Goal: Task Accomplishment & Management: Manage account settings

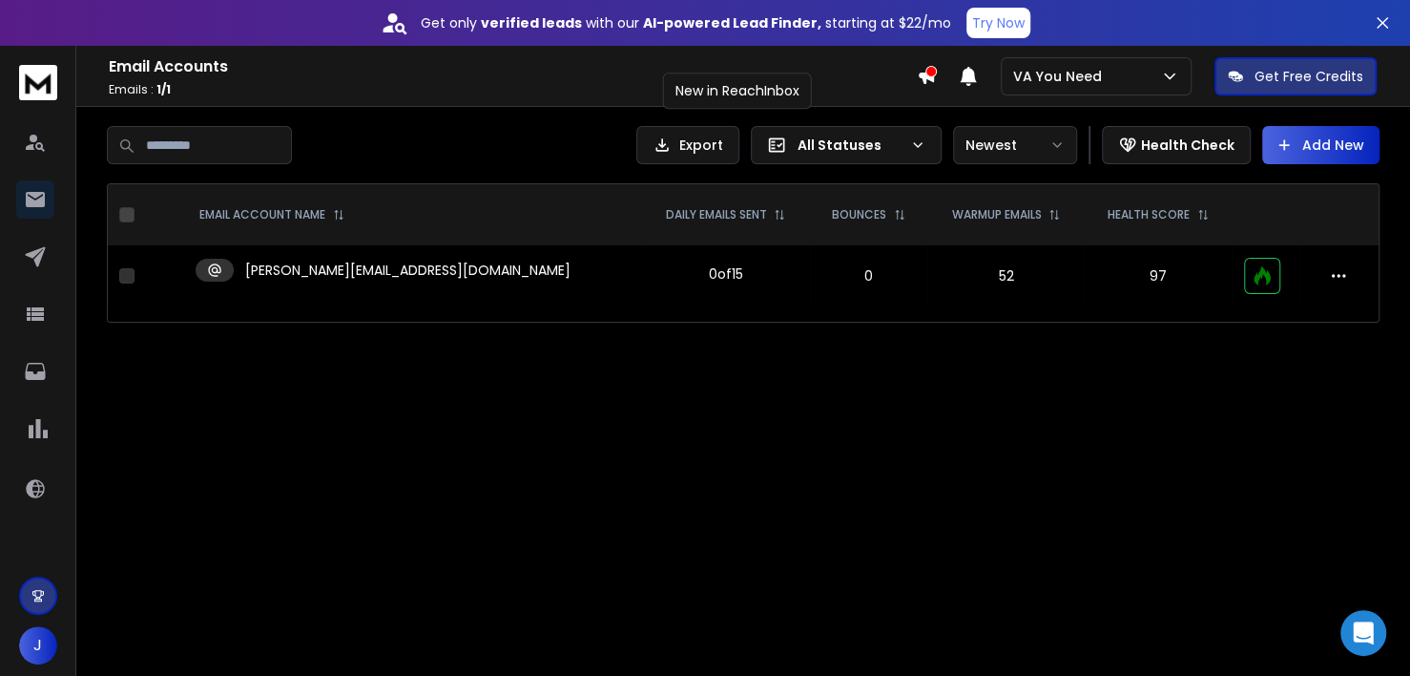
click at [926, 77] on div at bounding box center [931, 71] width 11 height 11
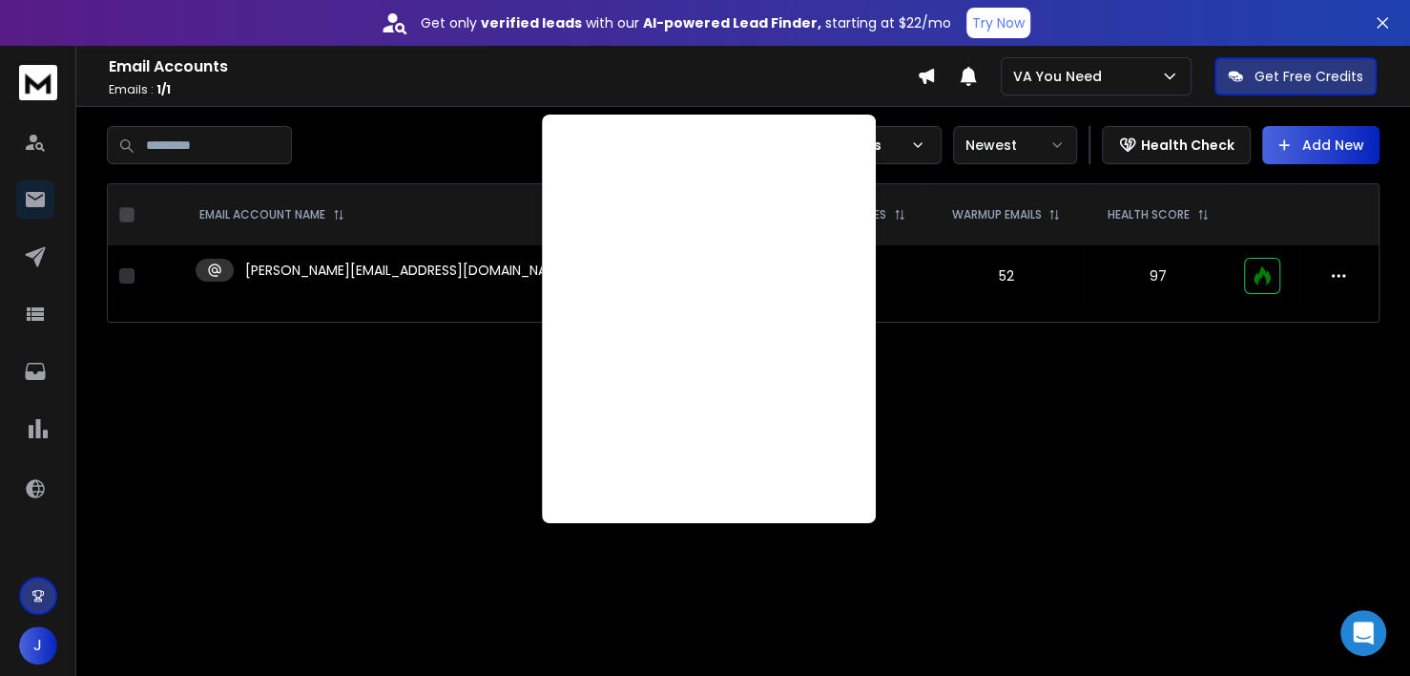
click at [1083, 322] on caption at bounding box center [743, 313] width 1271 height 15
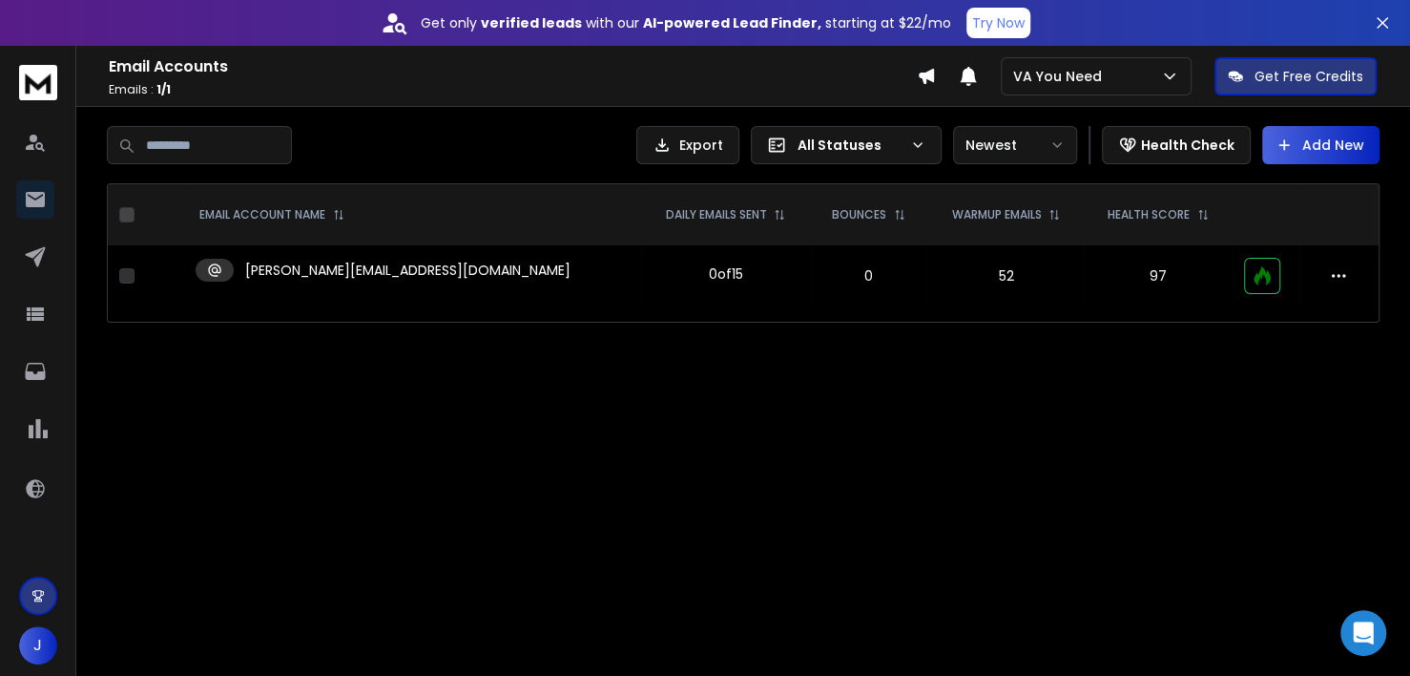
click at [1374, 25] on icon at bounding box center [1382, 22] width 17 height 17
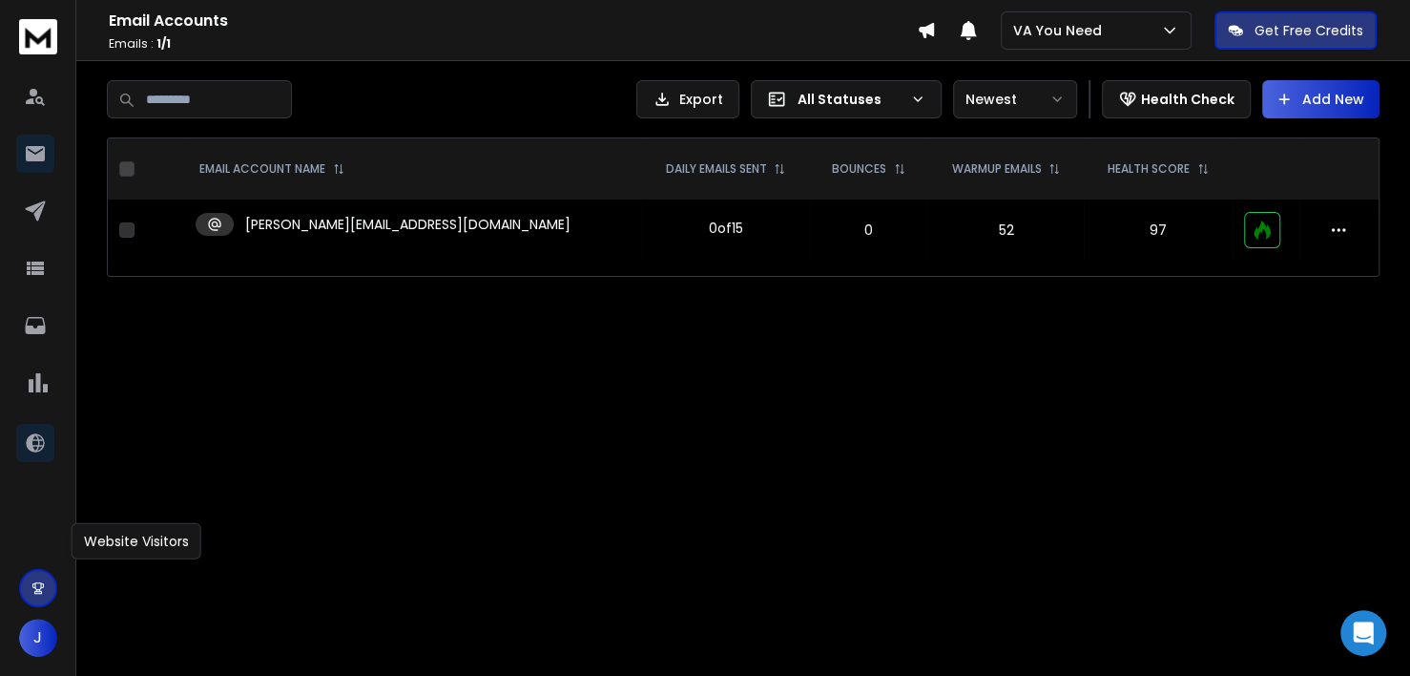
click at [45, 452] on icon at bounding box center [35, 442] width 19 height 19
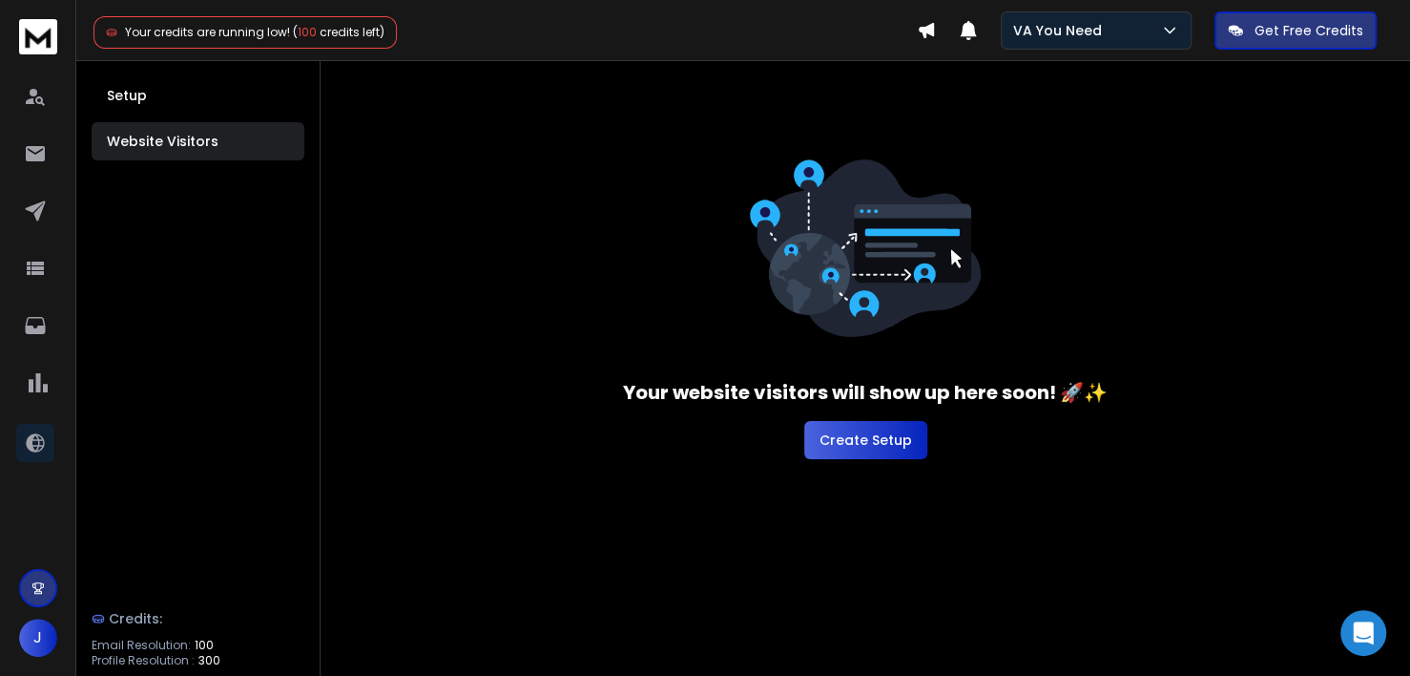
click at [1038, 28] on p "VA You Need" at bounding box center [1061, 30] width 96 height 19
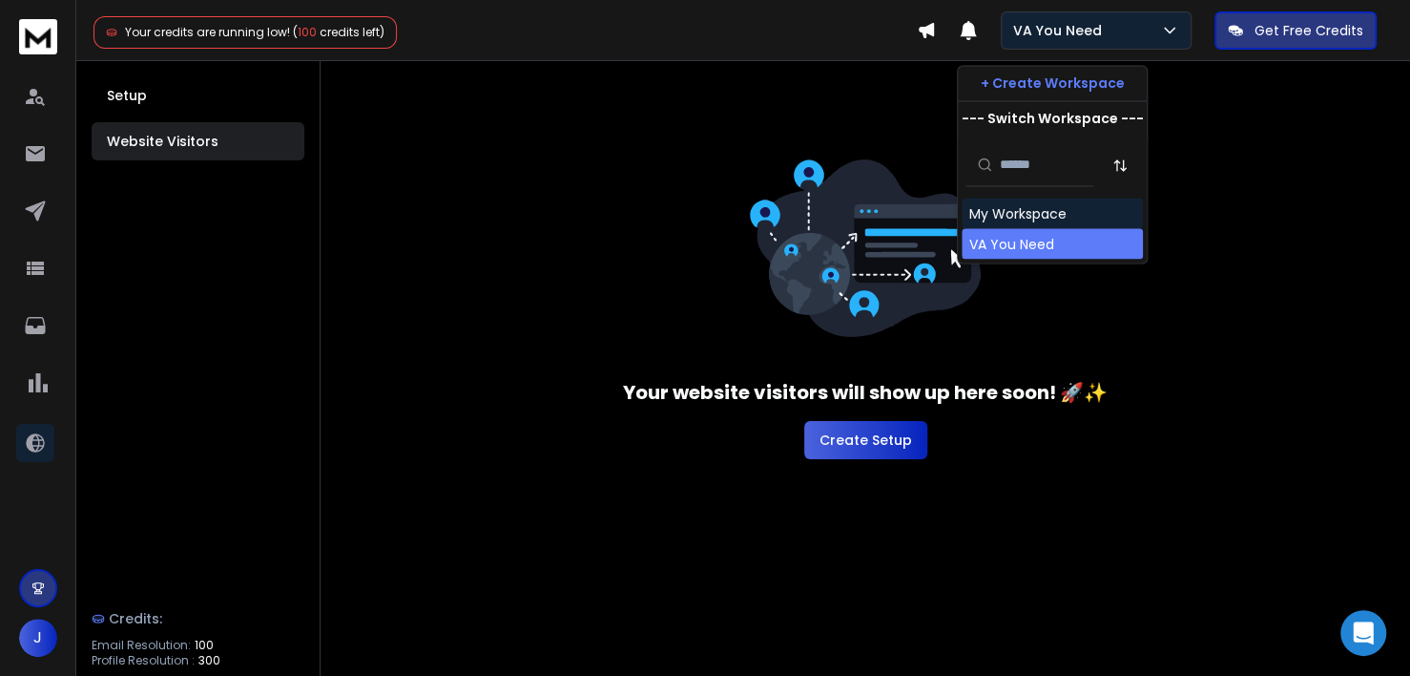
click at [1038, 28] on p "VA You Need" at bounding box center [1061, 30] width 96 height 19
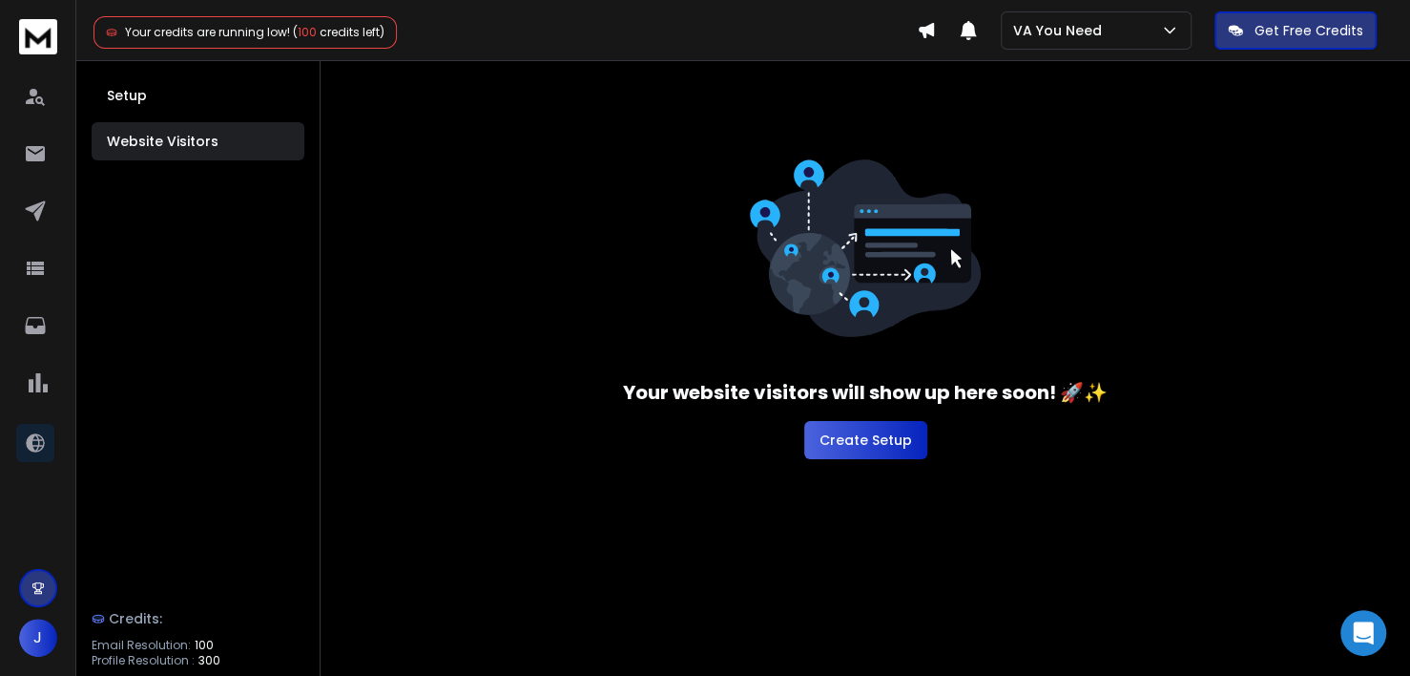
click at [928, 448] on button "Create Setup" at bounding box center [865, 440] width 123 height 38
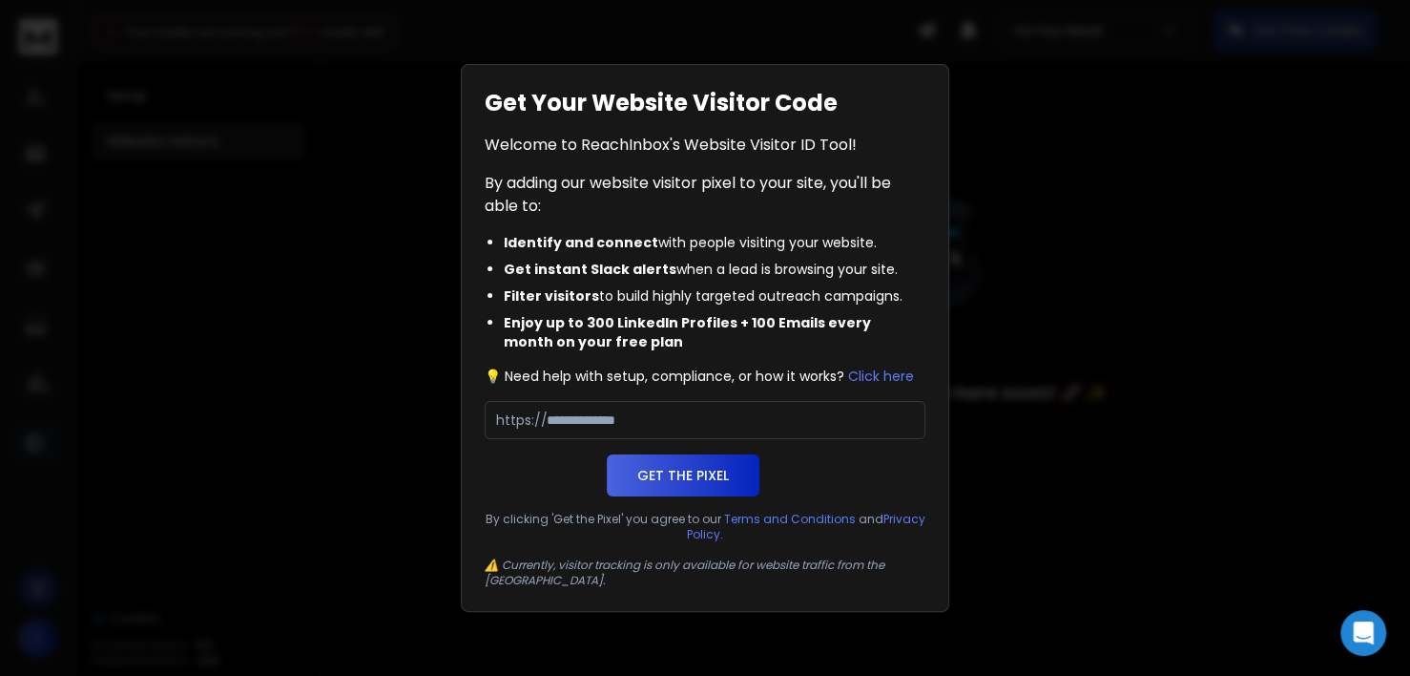
click at [754, 439] on input "text" at bounding box center [705, 420] width 441 height 38
click at [706, 439] on input "text" at bounding box center [705, 420] width 441 height 38
type input "**********"
click at [698, 496] on button "Get the Pixel" at bounding box center [683, 475] width 153 height 42
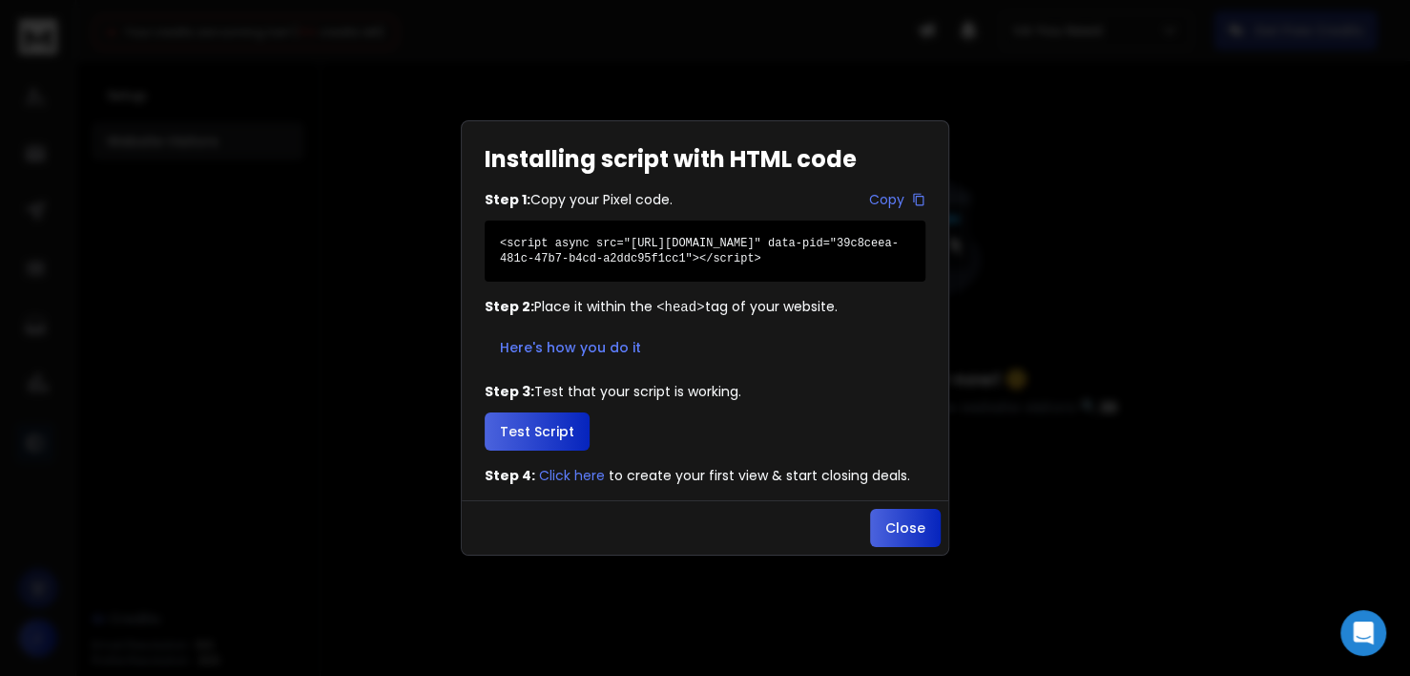
drag, startPoint x: 595, startPoint y: 362, endPoint x: 983, endPoint y: 410, distance: 390.5
click at [949, 410] on div "Step 1: Copy your Pixel code. Copy <script async src="[URL][DOMAIN_NAME]" data-…" at bounding box center [705, 337] width 487 height 295
drag, startPoint x: 578, startPoint y: 365, endPoint x: 423, endPoint y: 401, distance: 159.5
click at [462, 401] on div "Step 1: Copy your Pixel code. Copy <script async src="[URL][DOMAIN_NAME]" data-…" at bounding box center [705, 337] width 487 height 295
click at [545, 365] on button "Here's how you do it" at bounding box center [571, 347] width 172 height 38
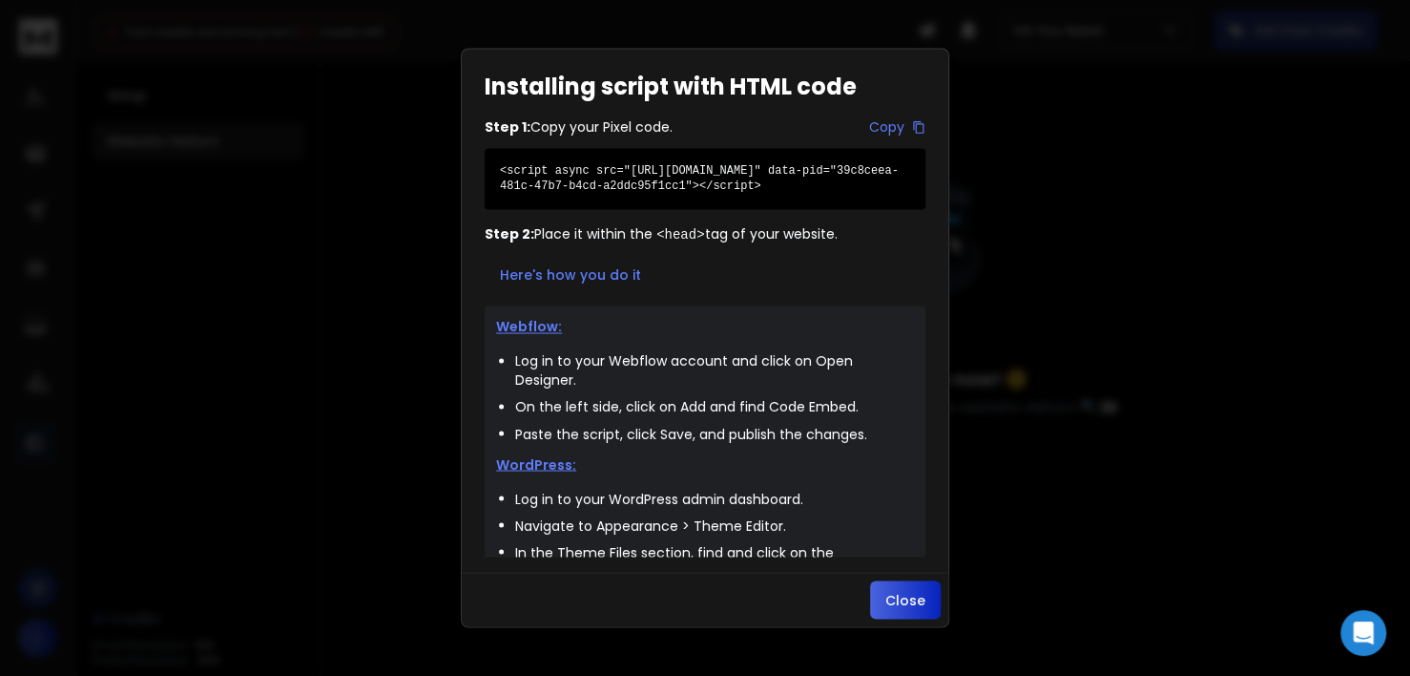
click at [922, 616] on button "Close" at bounding box center [905, 600] width 71 height 38
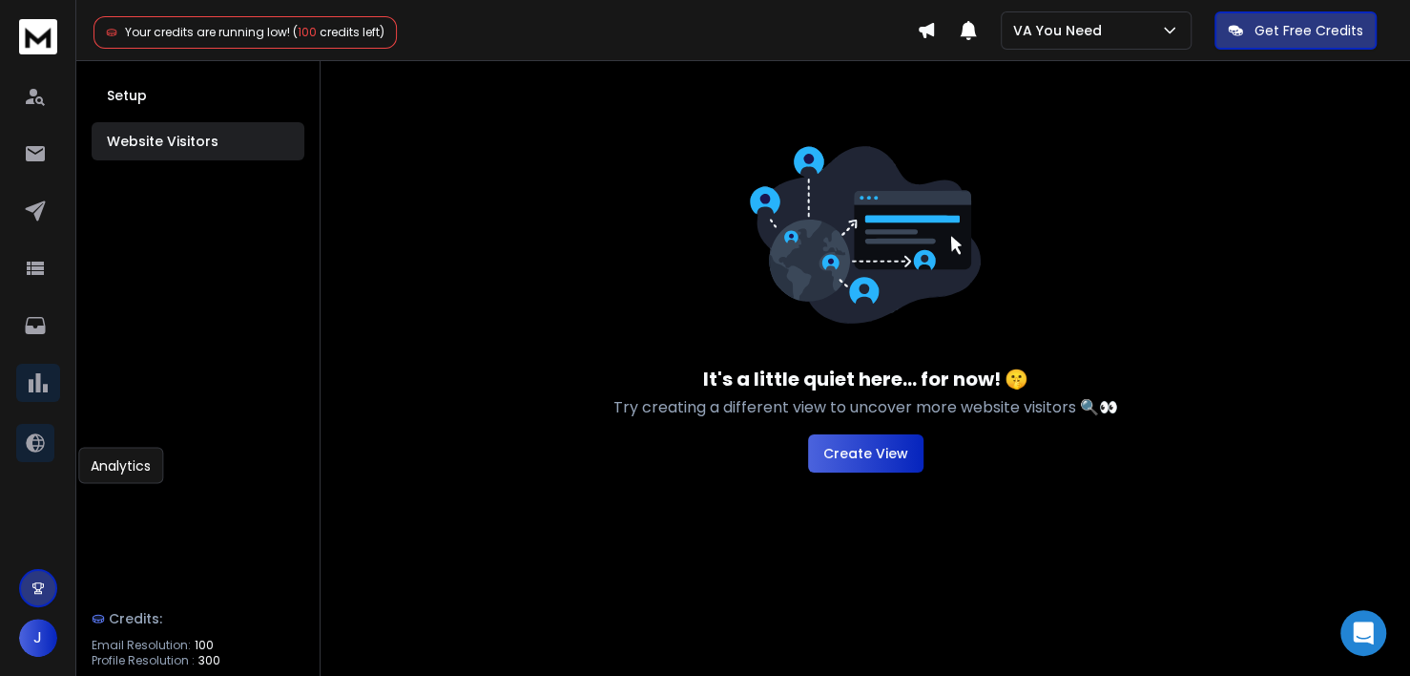
click at [52, 397] on icon at bounding box center [38, 382] width 29 height 29
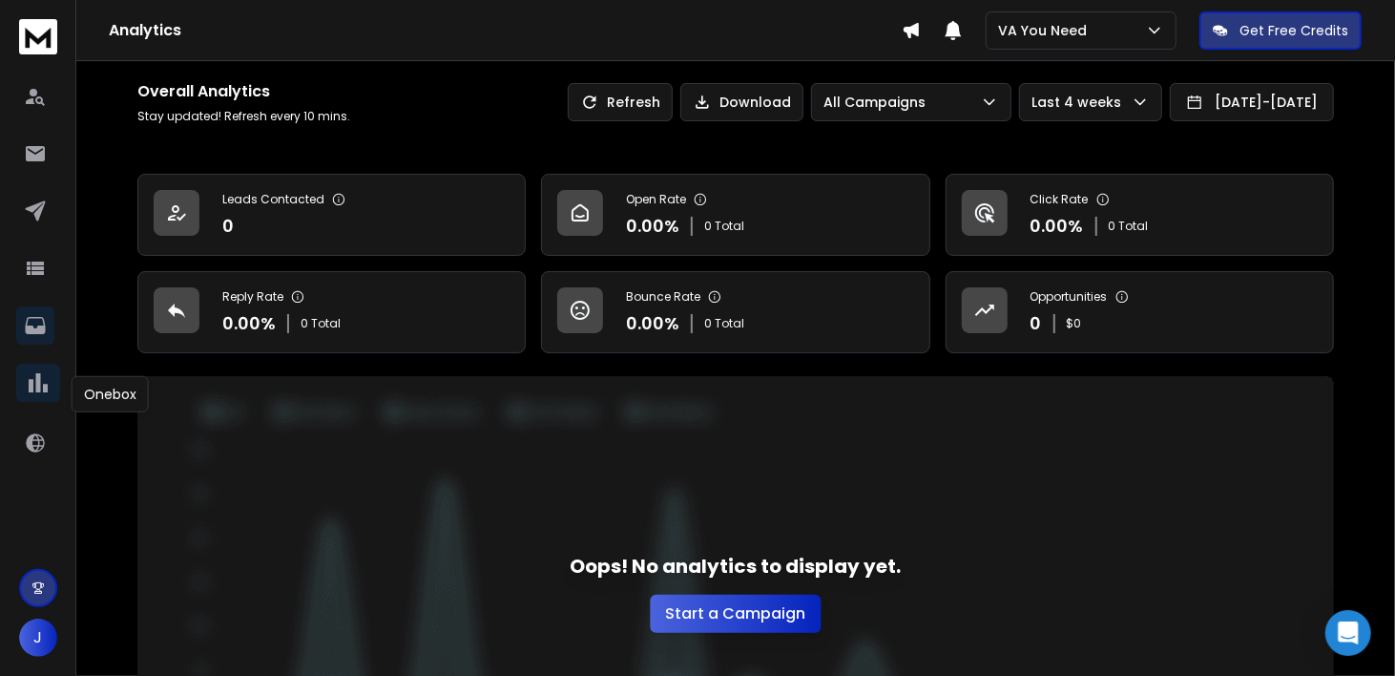
click at [44, 337] on icon at bounding box center [35, 325] width 23 height 23
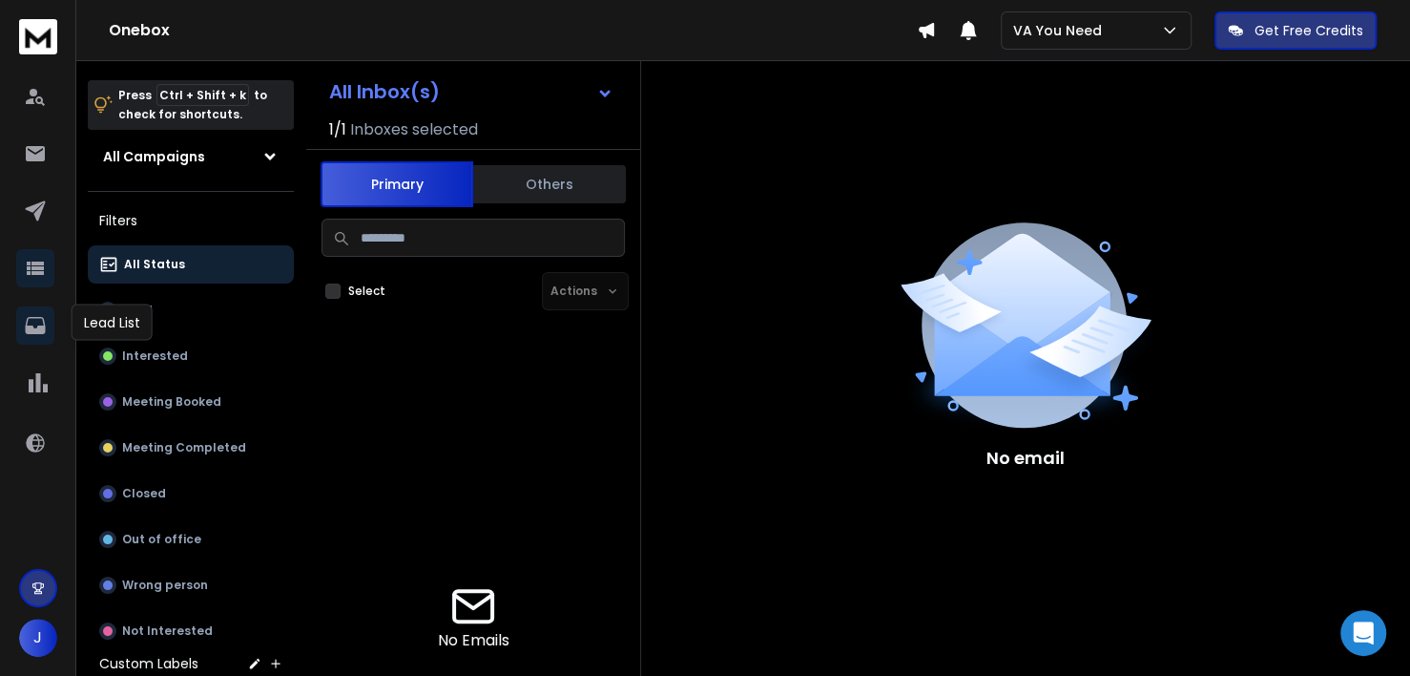
click at [31, 280] on icon at bounding box center [35, 268] width 23 height 23
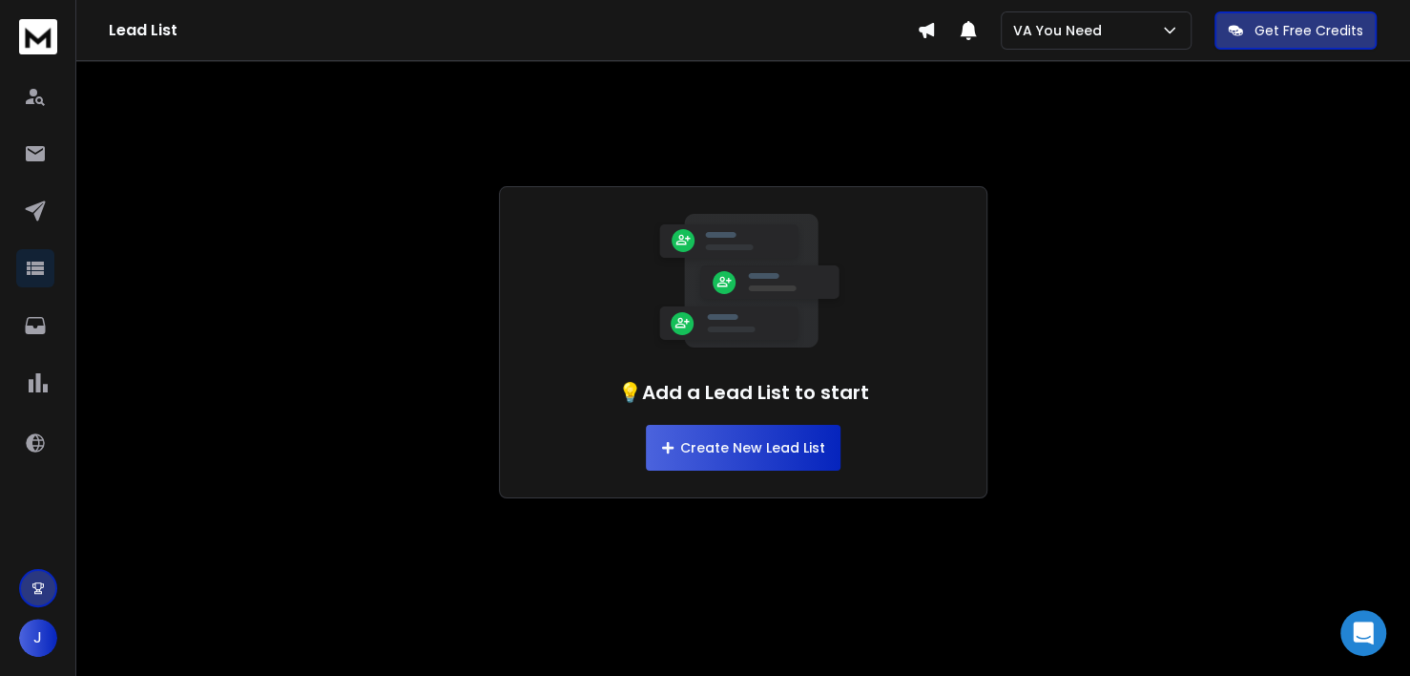
click at [723, 459] on button "Create New Lead List" at bounding box center [743, 448] width 195 height 46
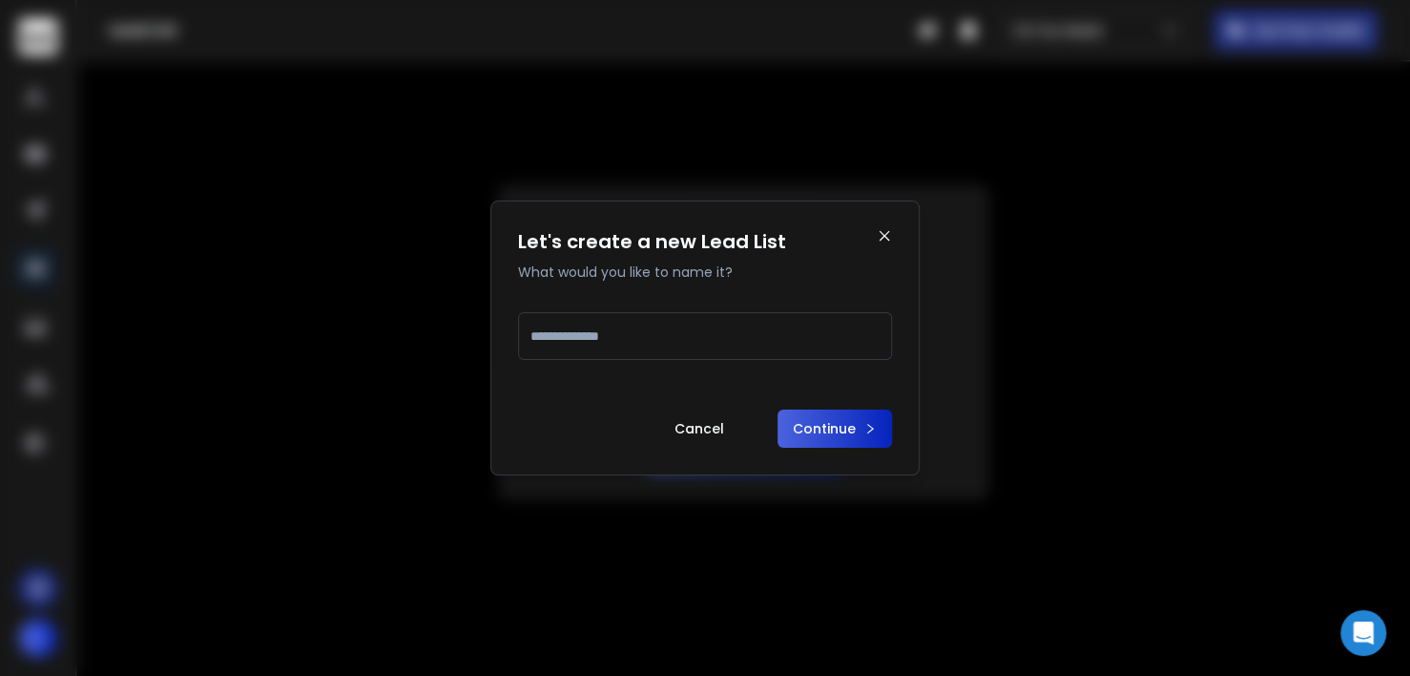
click at [881, 228] on icon at bounding box center [884, 235] width 15 height 15
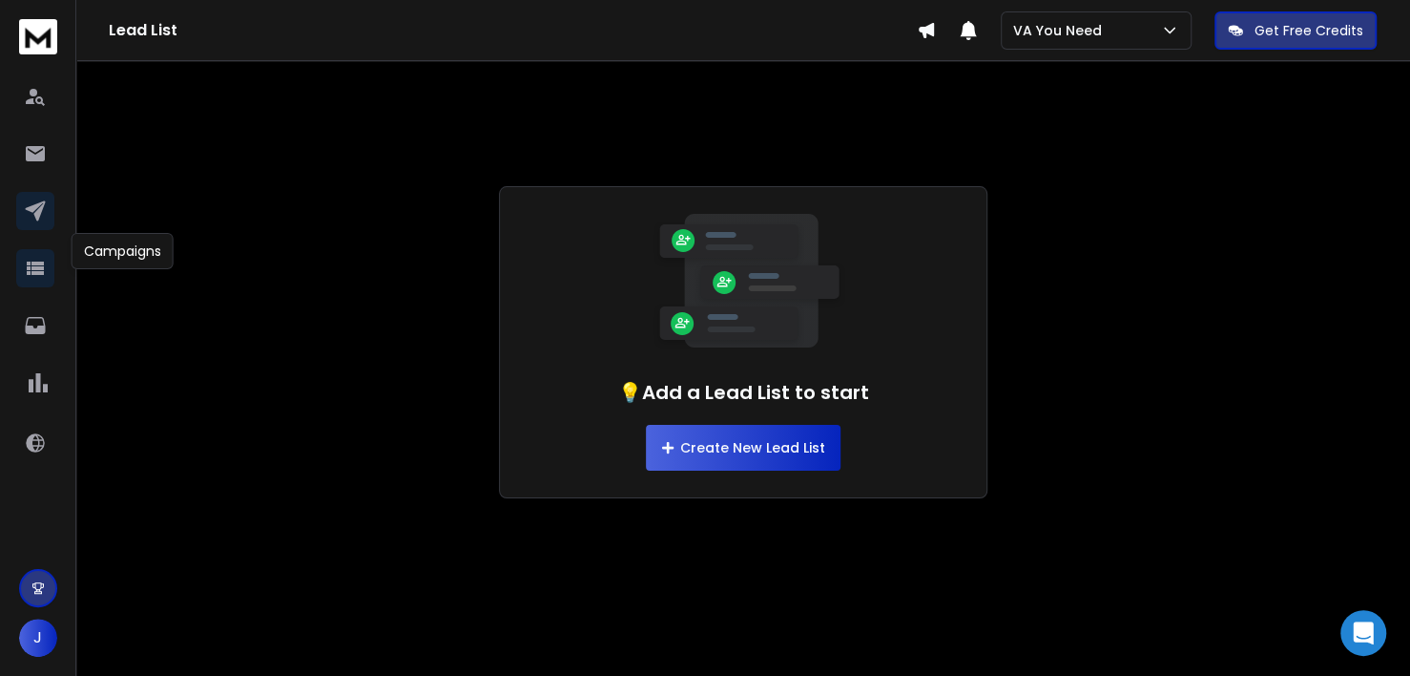
click at [39, 230] on link at bounding box center [35, 211] width 38 height 38
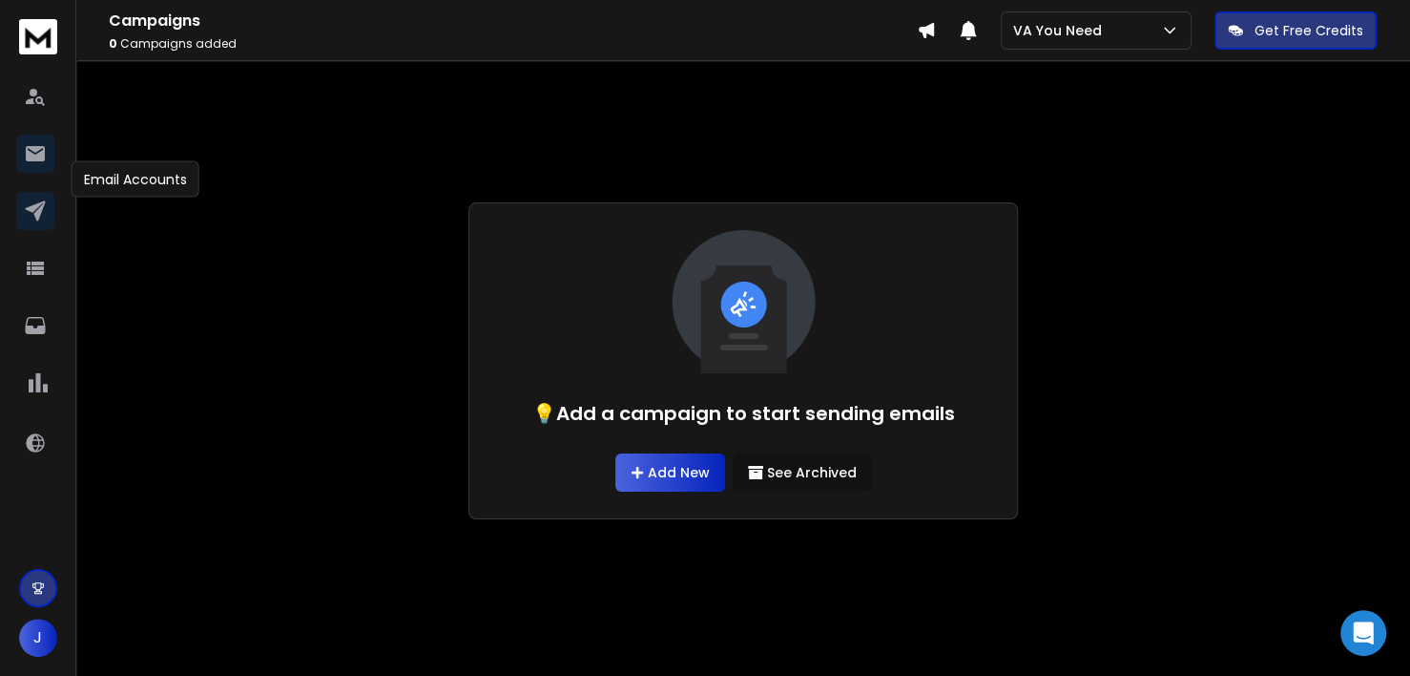
click at [40, 165] on icon at bounding box center [35, 153] width 23 height 23
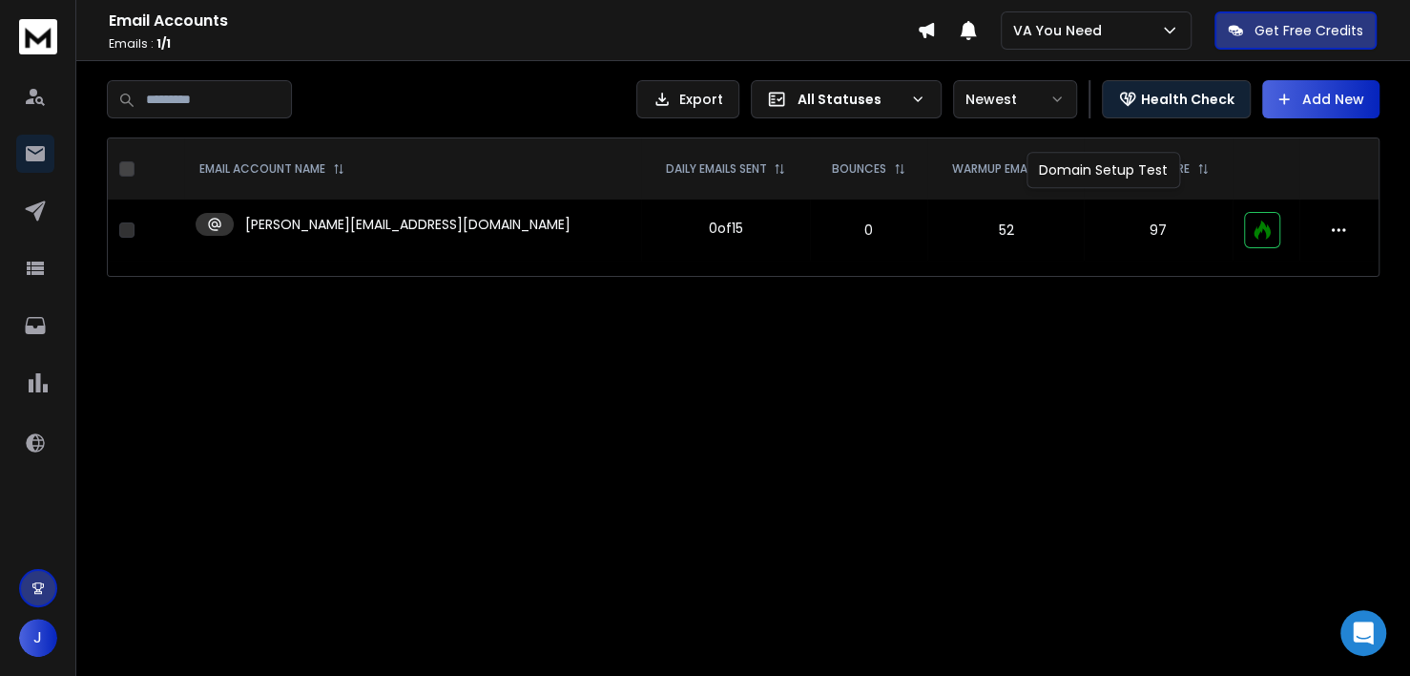
click at [1141, 109] on p "Health Check" at bounding box center [1188, 99] width 94 height 19
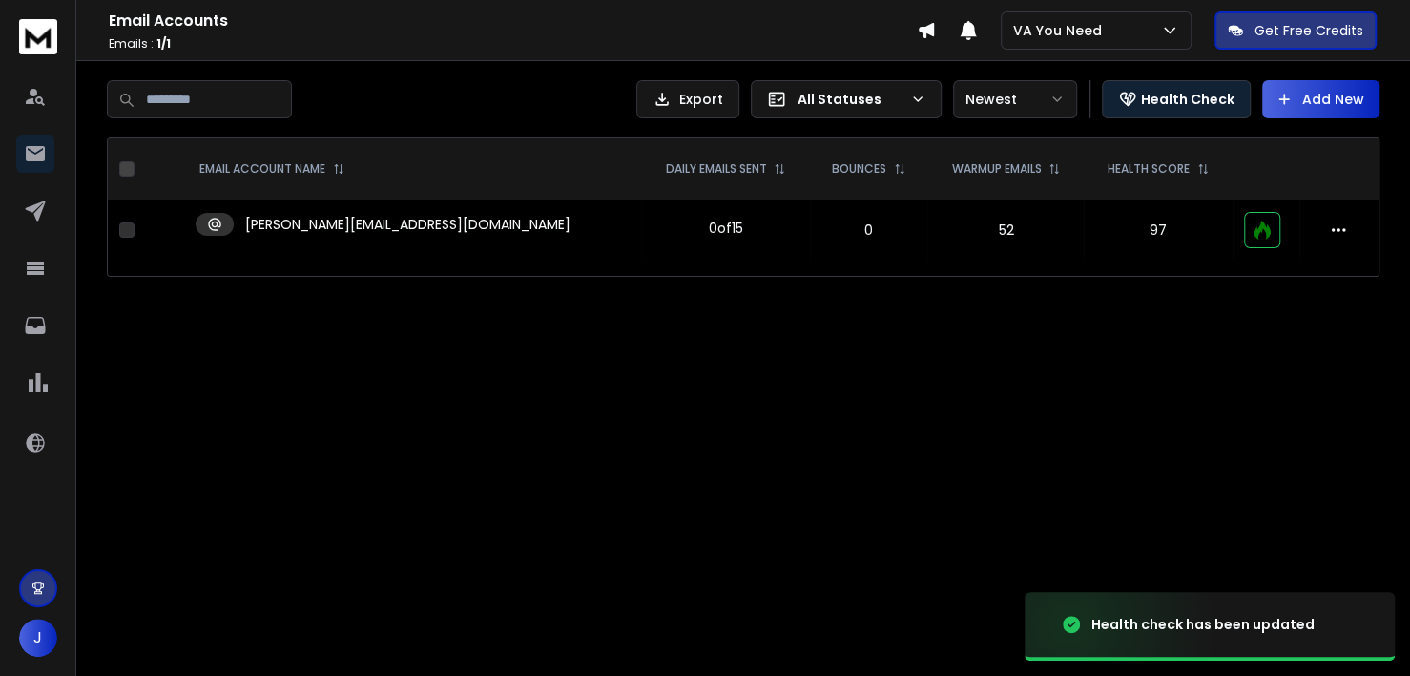
click at [953, 118] on button "Newest" at bounding box center [1015, 99] width 124 height 38
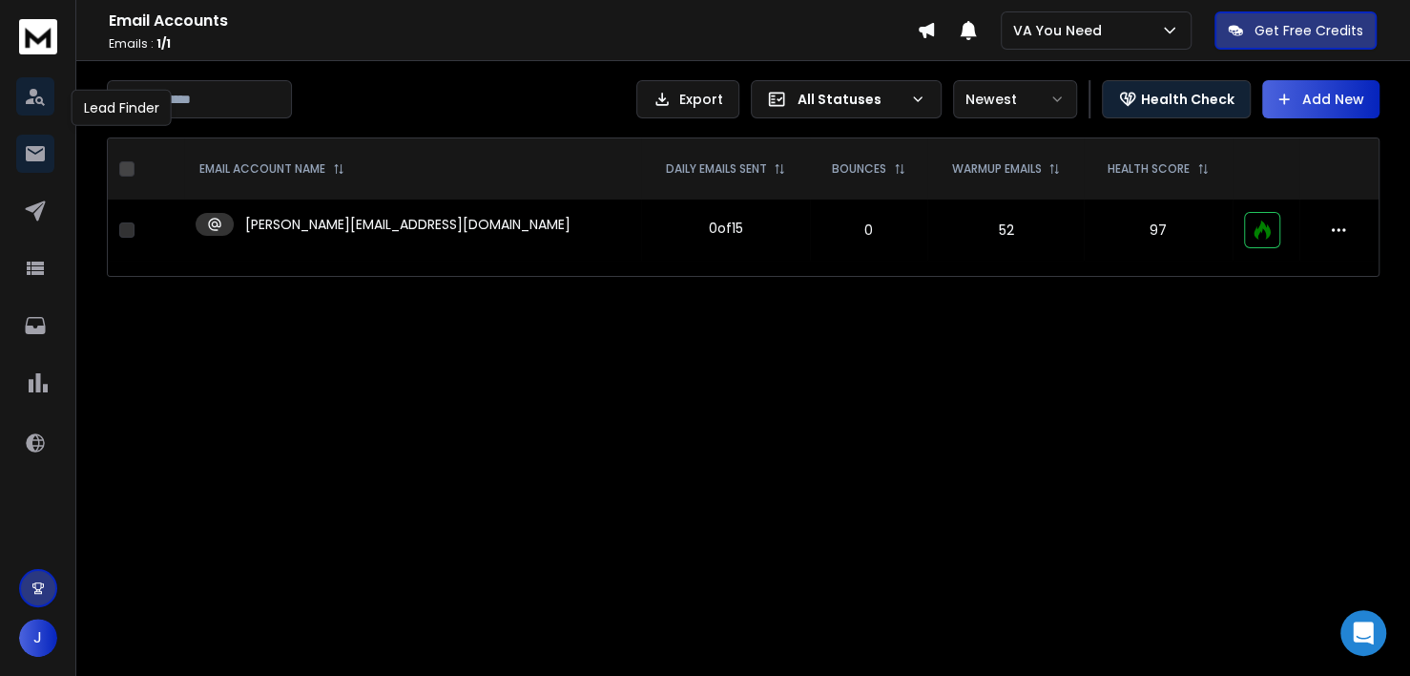
click at [47, 103] on icon at bounding box center [35, 96] width 23 height 23
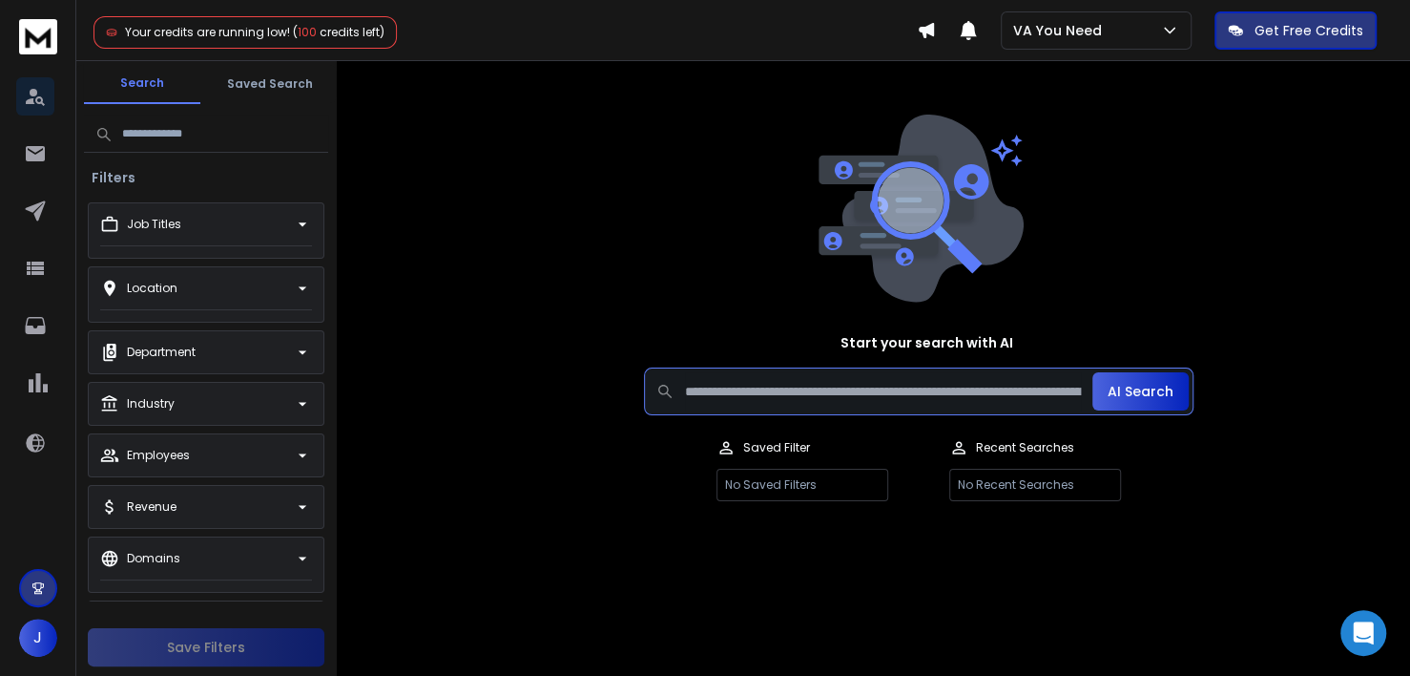
click at [314, 92] on button "Saved Search" at bounding box center [270, 84] width 116 height 38
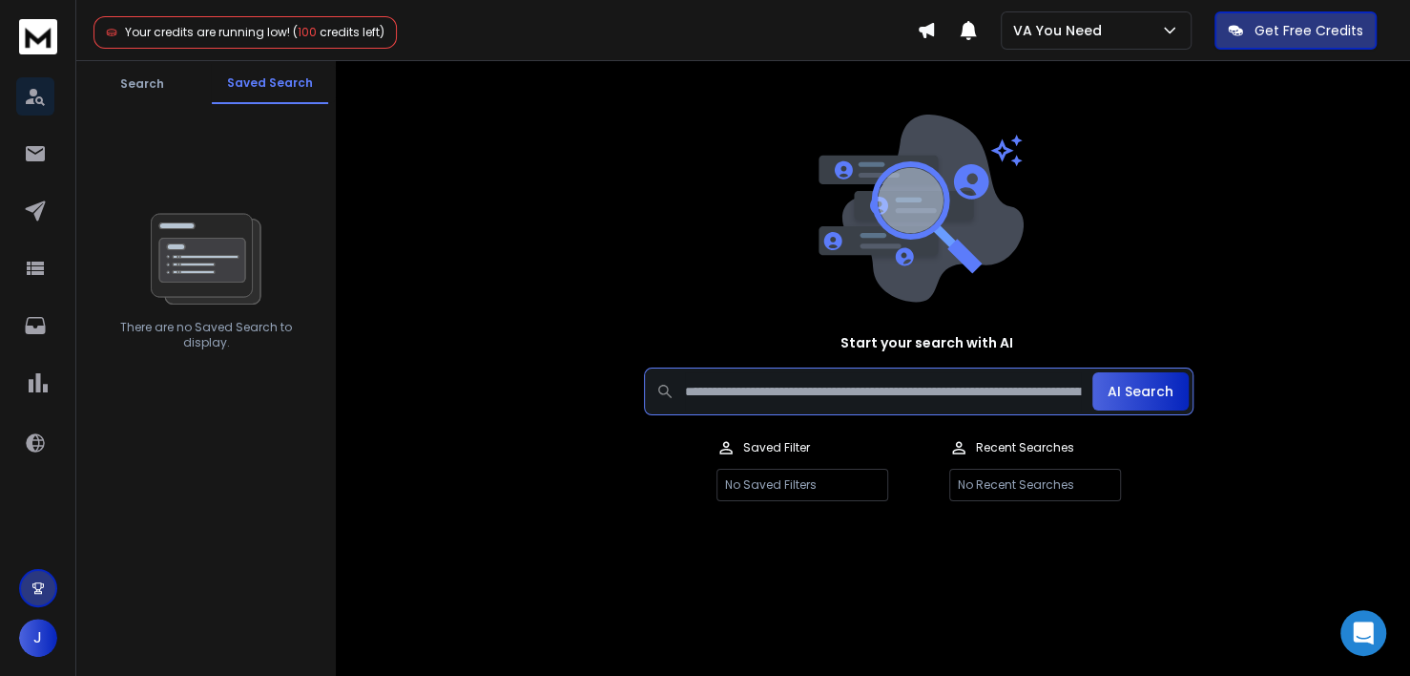
click at [52, 37] on img at bounding box center [38, 36] width 38 height 35
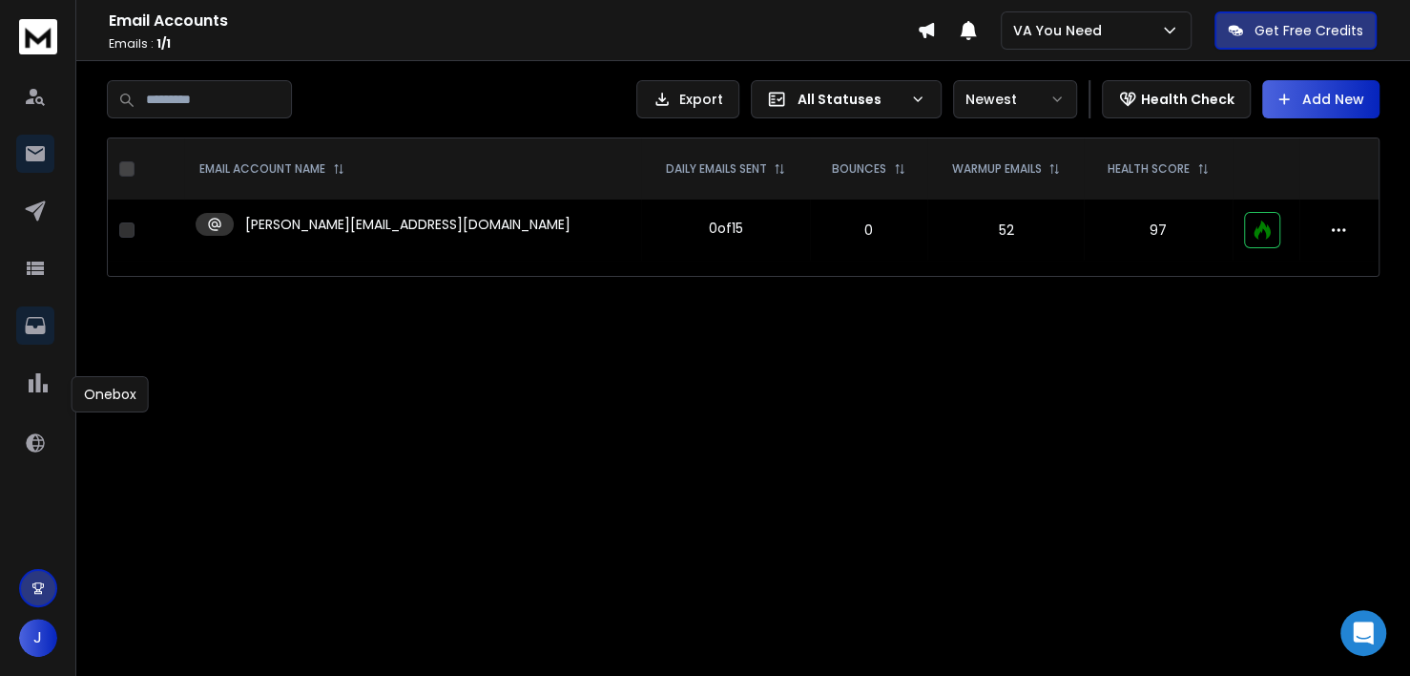
click at [47, 337] on icon at bounding box center [35, 325] width 23 height 23
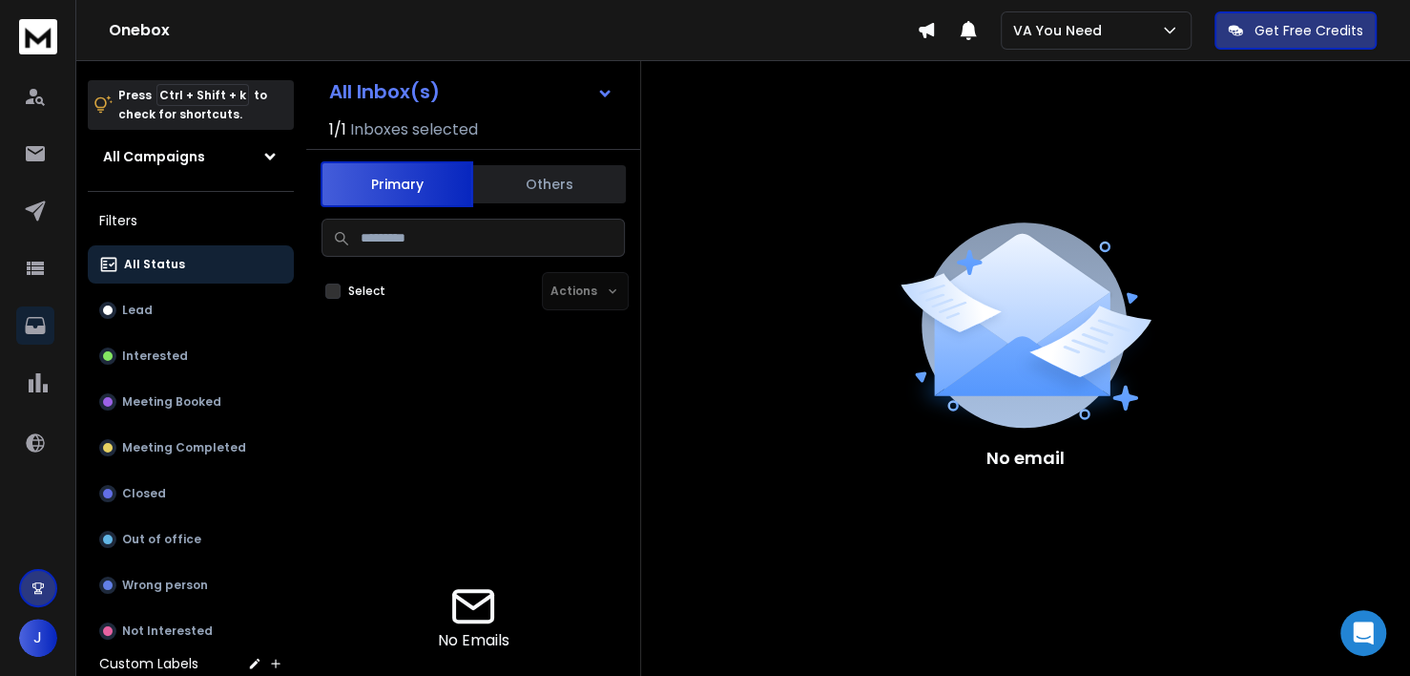
click at [76, 29] on div "J" at bounding box center [38, 338] width 76 height 676
click at [60, 33] on div at bounding box center [38, 244] width 44 height 450
click at [57, 41] on img at bounding box center [38, 36] width 38 height 35
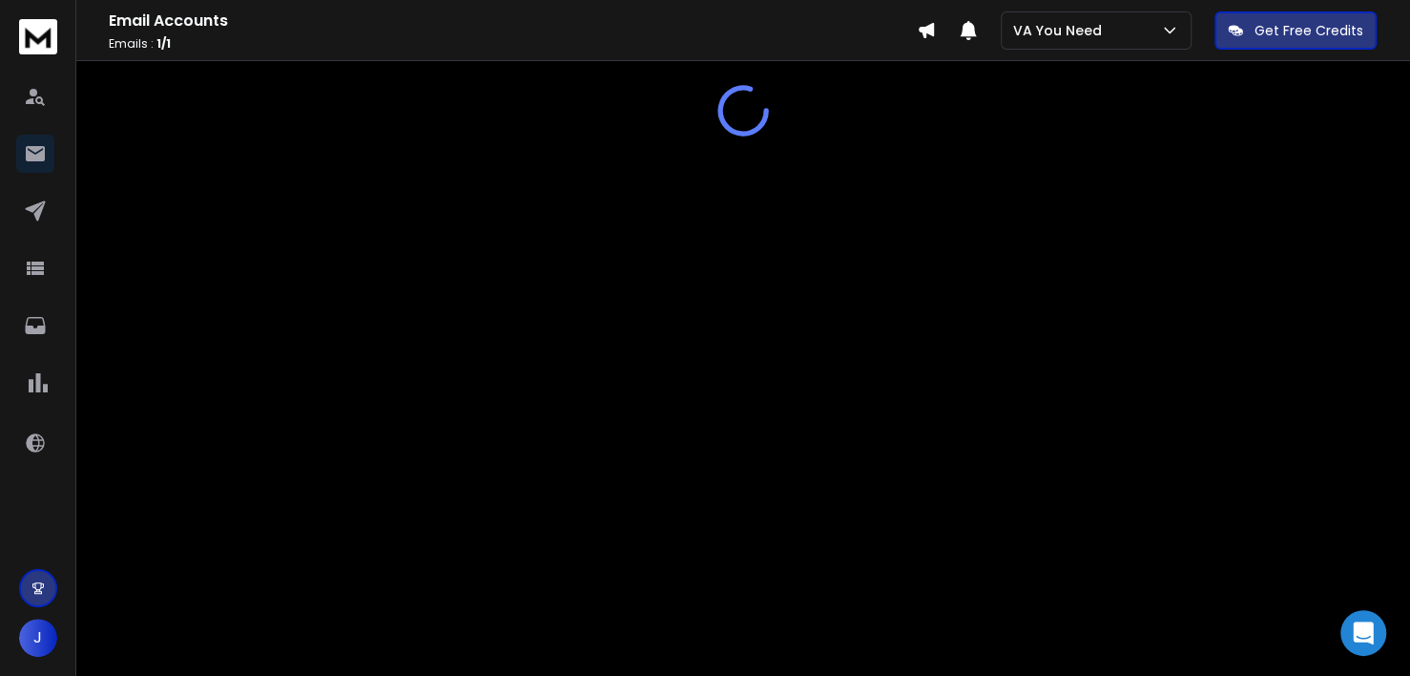
click at [53, 45] on img at bounding box center [38, 36] width 38 height 35
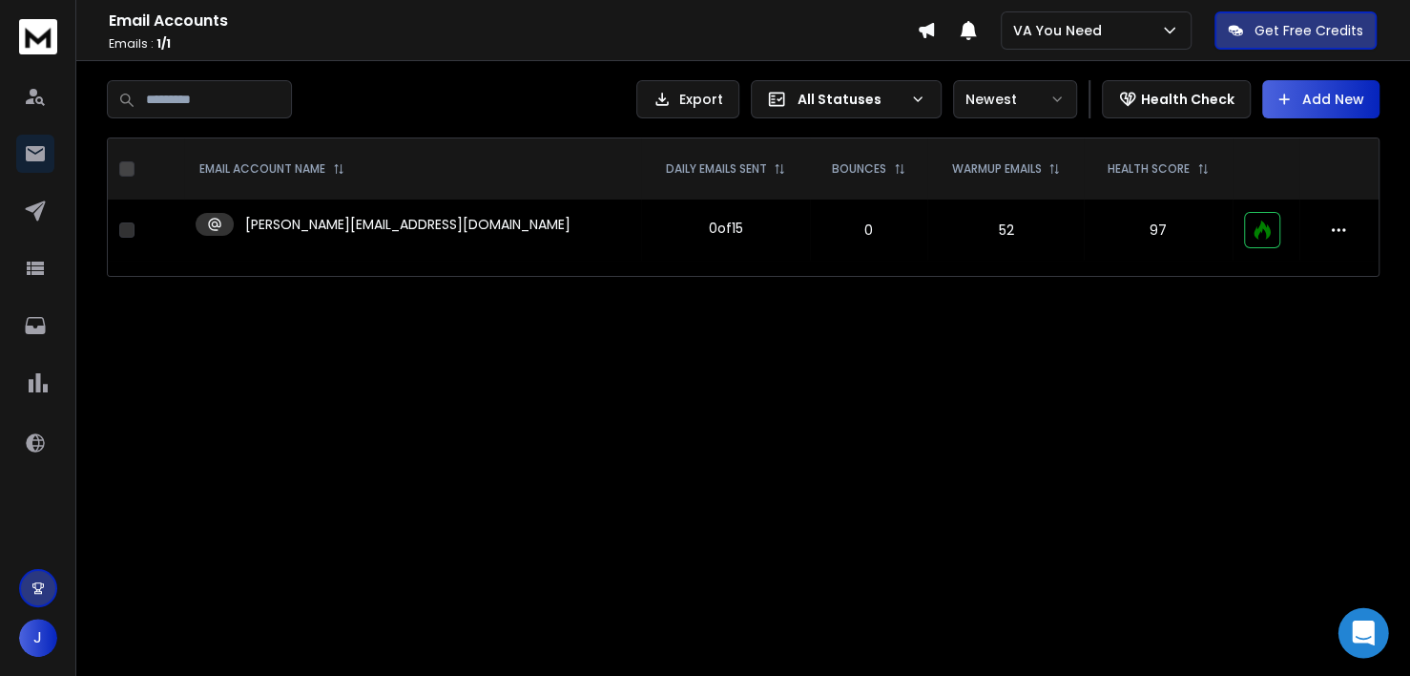
click at [1354, 641] on icon "Open Intercom Messenger" at bounding box center [1363, 632] width 25 height 25
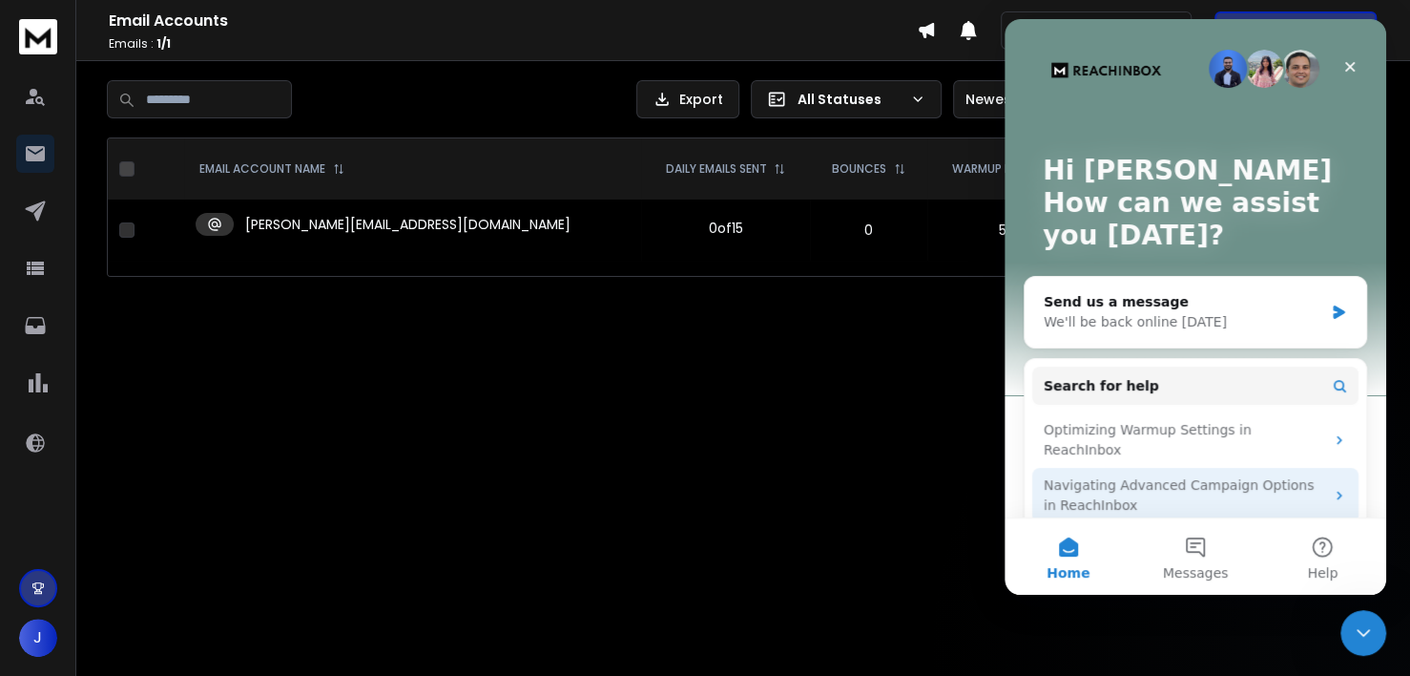
scroll to position [190, 0]
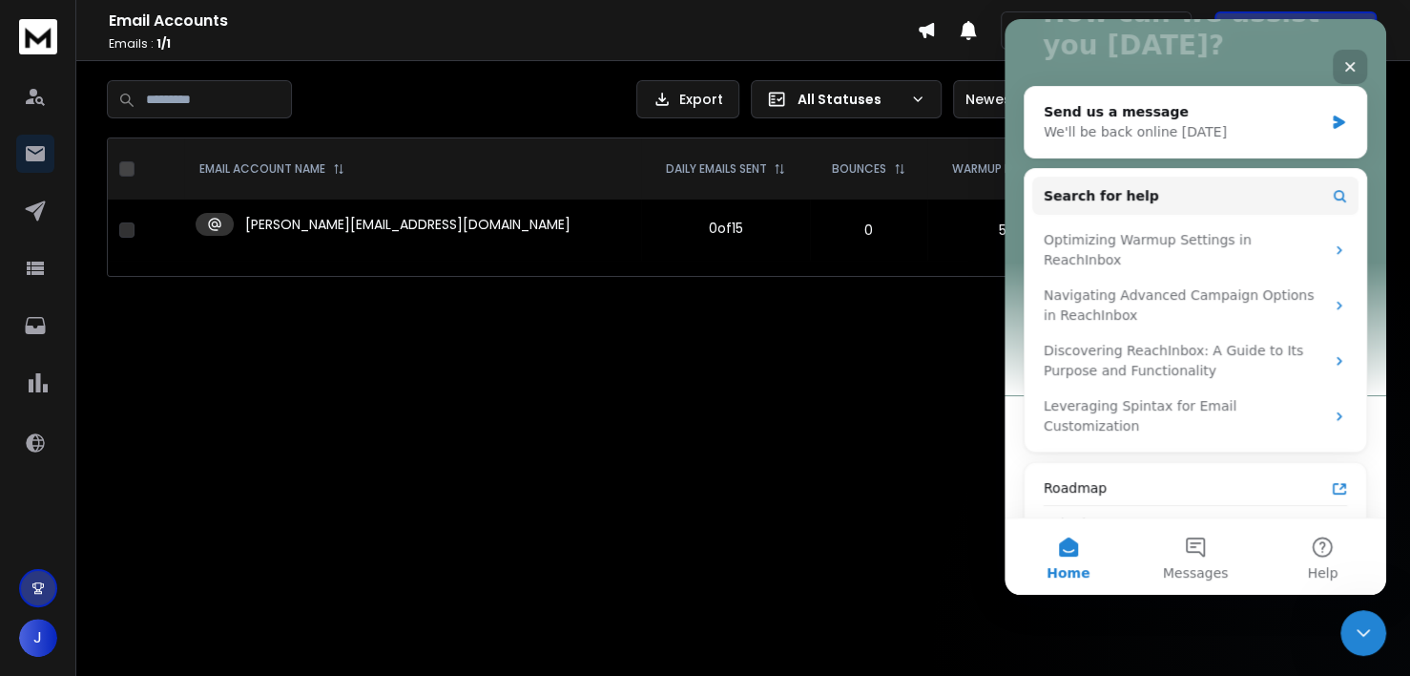
click at [1356, 53] on div "Close" at bounding box center [1350, 67] width 34 height 34
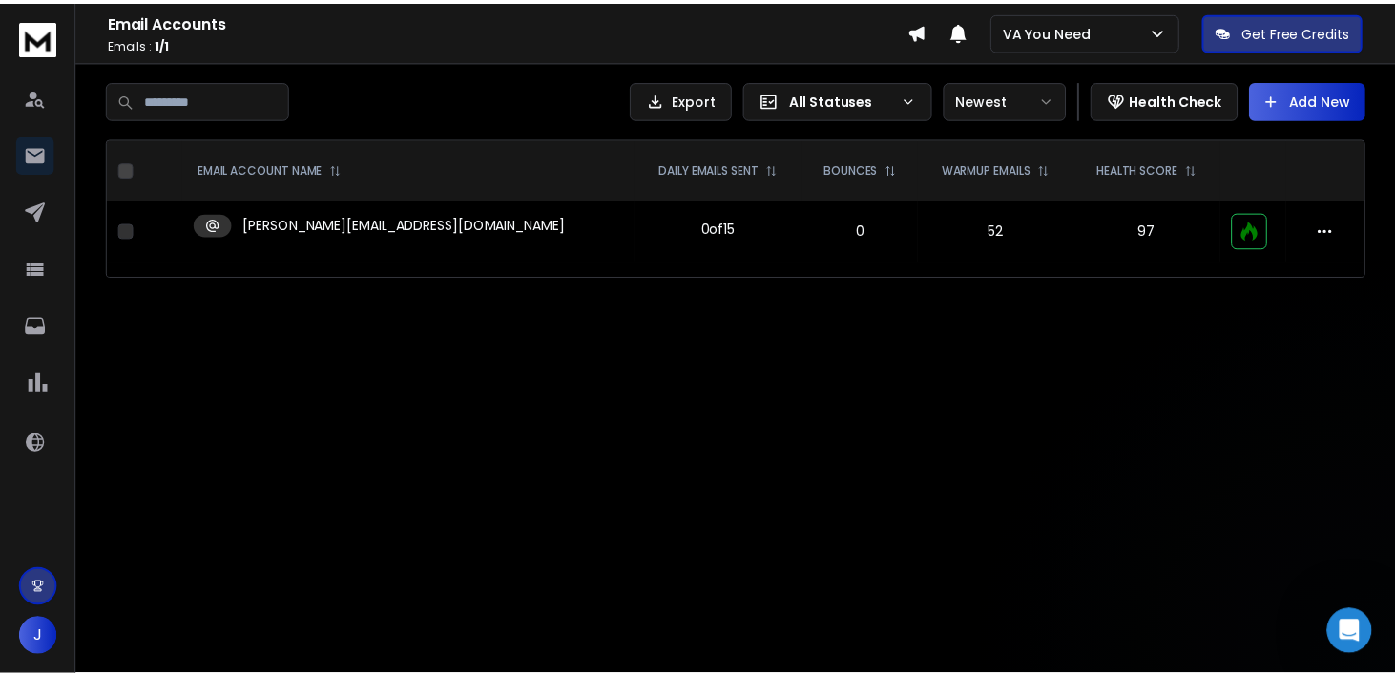
scroll to position [0, 0]
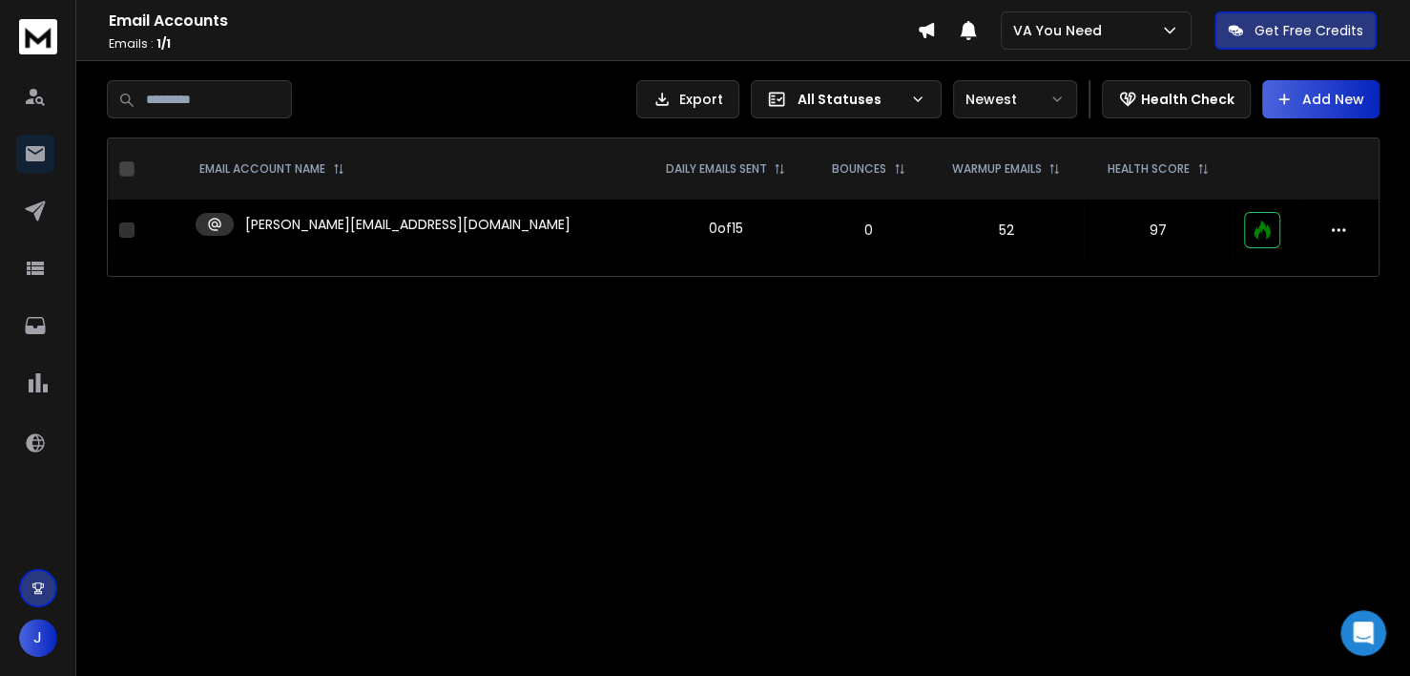
click at [917, 49] on div "VA You Need Get Free Credits" at bounding box center [1147, 30] width 460 height 38
click at [917, 40] on icon at bounding box center [926, 30] width 19 height 19
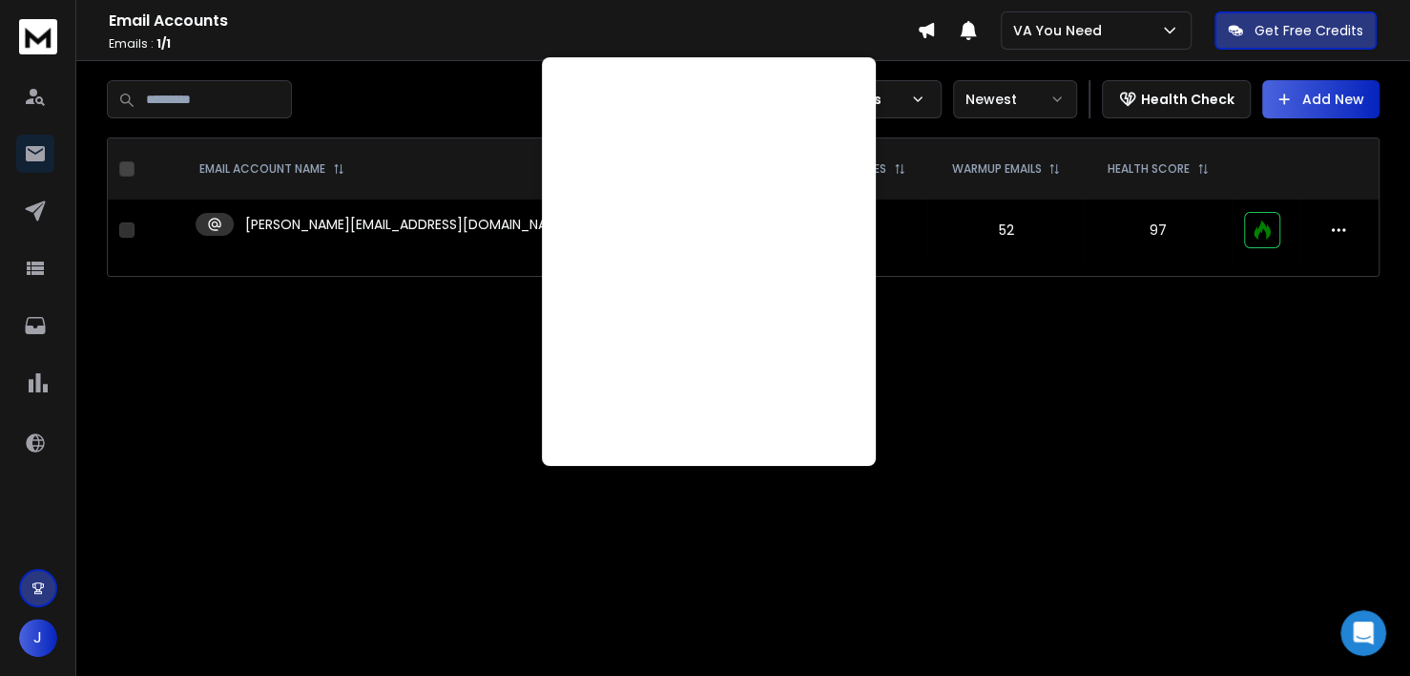
click at [345, 447] on div "Get only verified leads with our AI-powered Lead Finder, starting at $22/mo Try…" at bounding box center [705, 338] width 1410 height 676
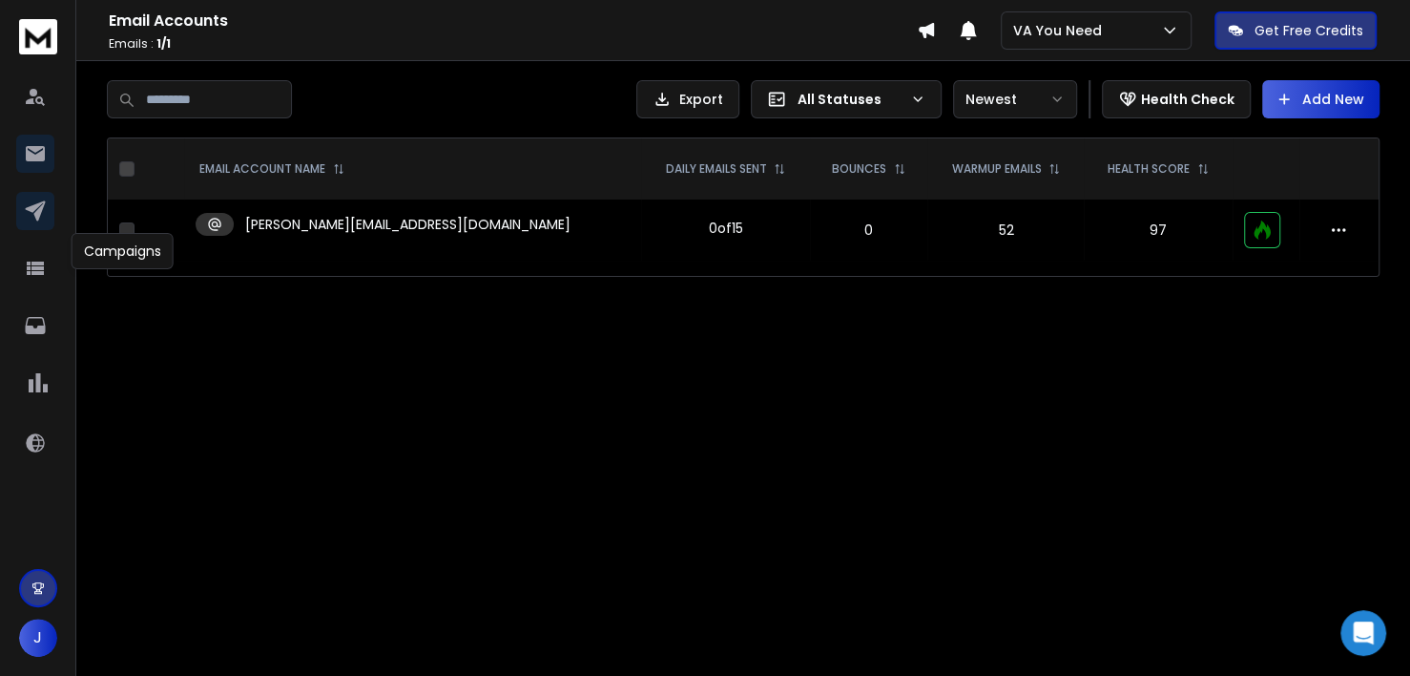
click at [50, 230] on link at bounding box center [35, 211] width 38 height 38
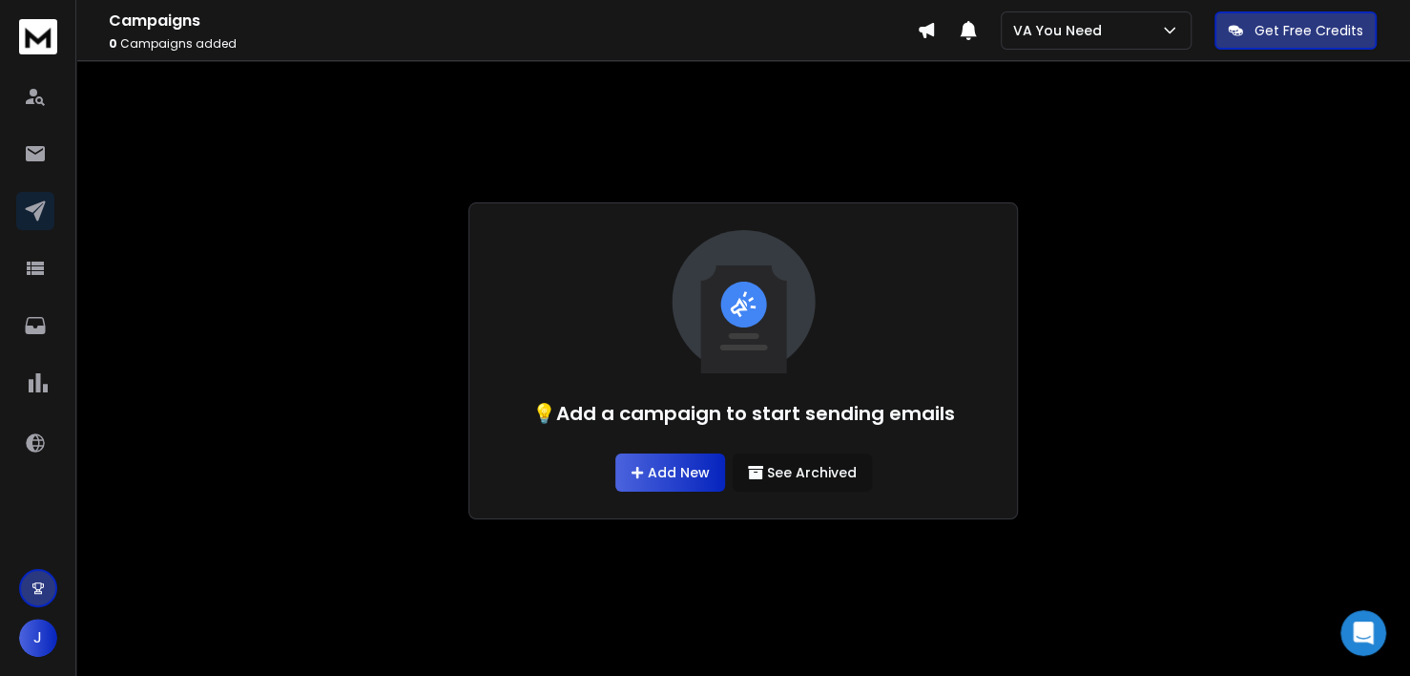
click at [647, 491] on link "Add New" at bounding box center [671, 472] width 110 height 38
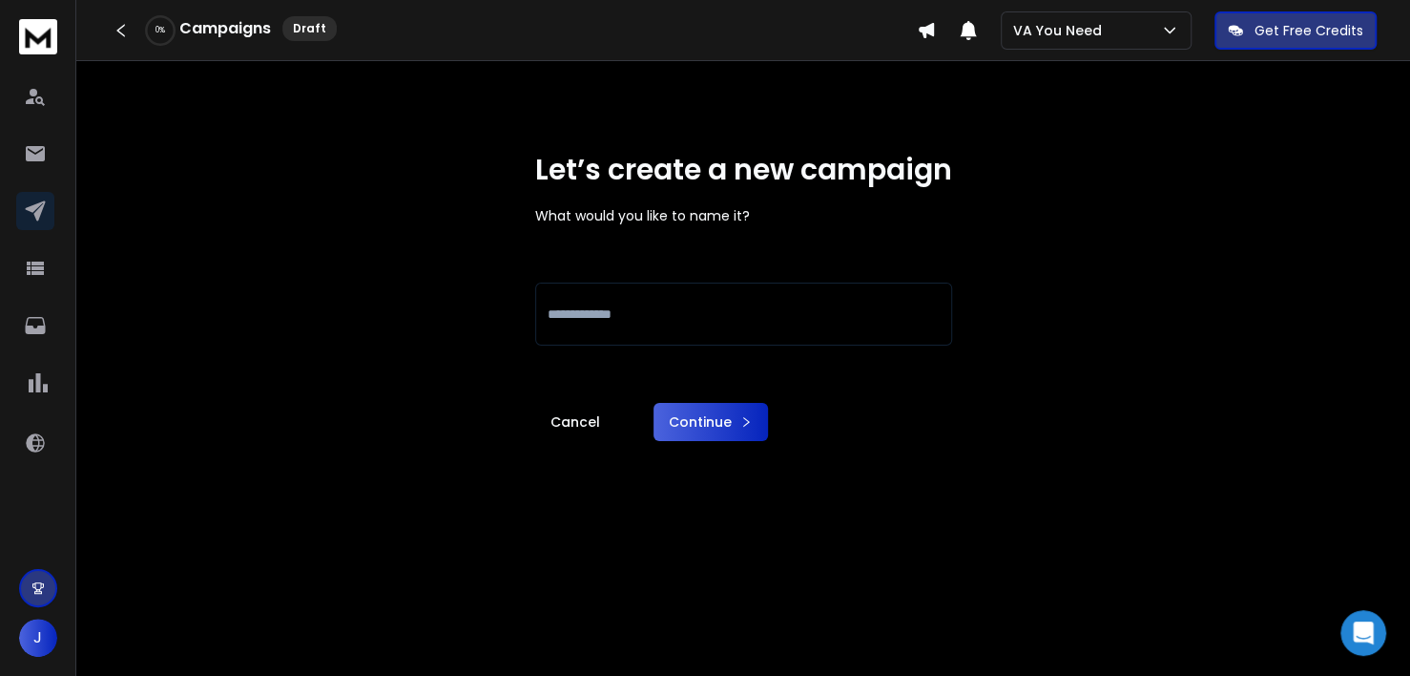
click at [646, 345] on input at bounding box center [743, 313] width 417 height 63
type input "**********"
click at [728, 441] on button "Continue" at bounding box center [711, 422] width 115 height 38
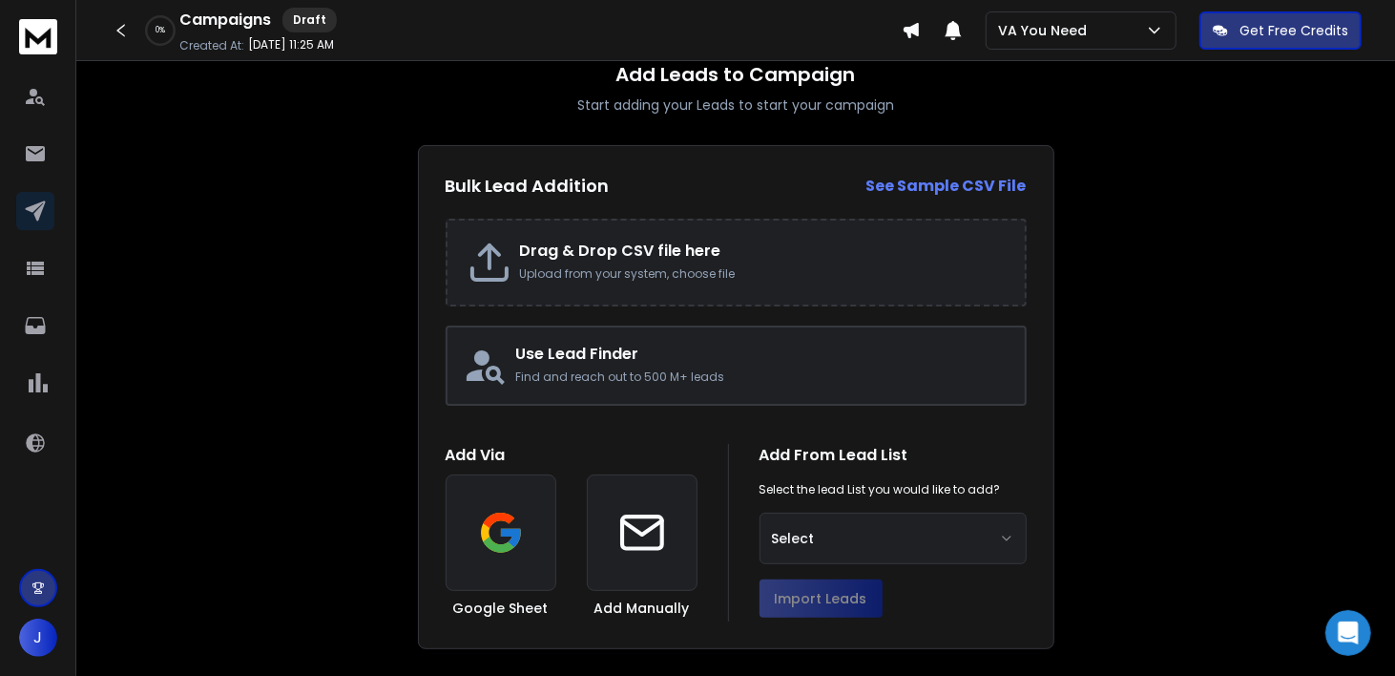
scroll to position [3, 0]
click at [1054, 529] on div "Bulk Lead Addition See Sample CSV File Drag & Drop CSV file here Upload from yo…" at bounding box center [736, 397] width 637 height 504
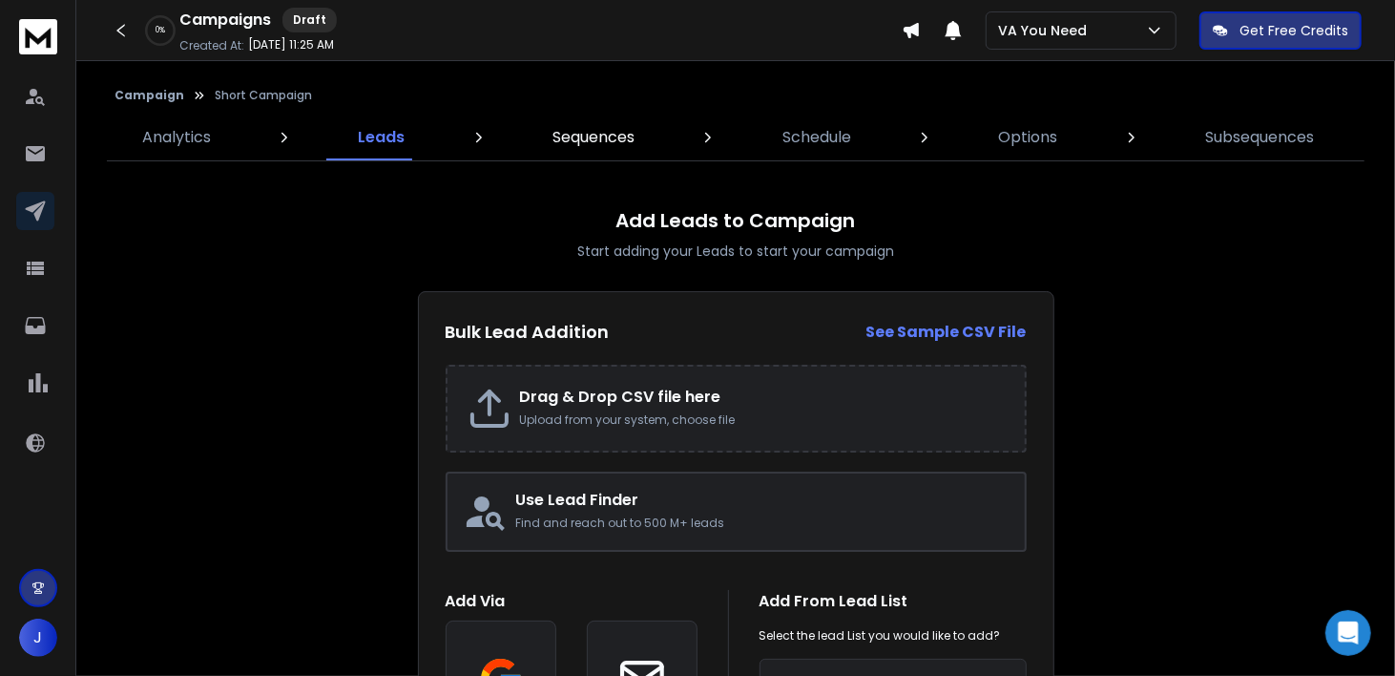
click at [635, 149] on p "Sequences" at bounding box center [594, 137] width 82 height 23
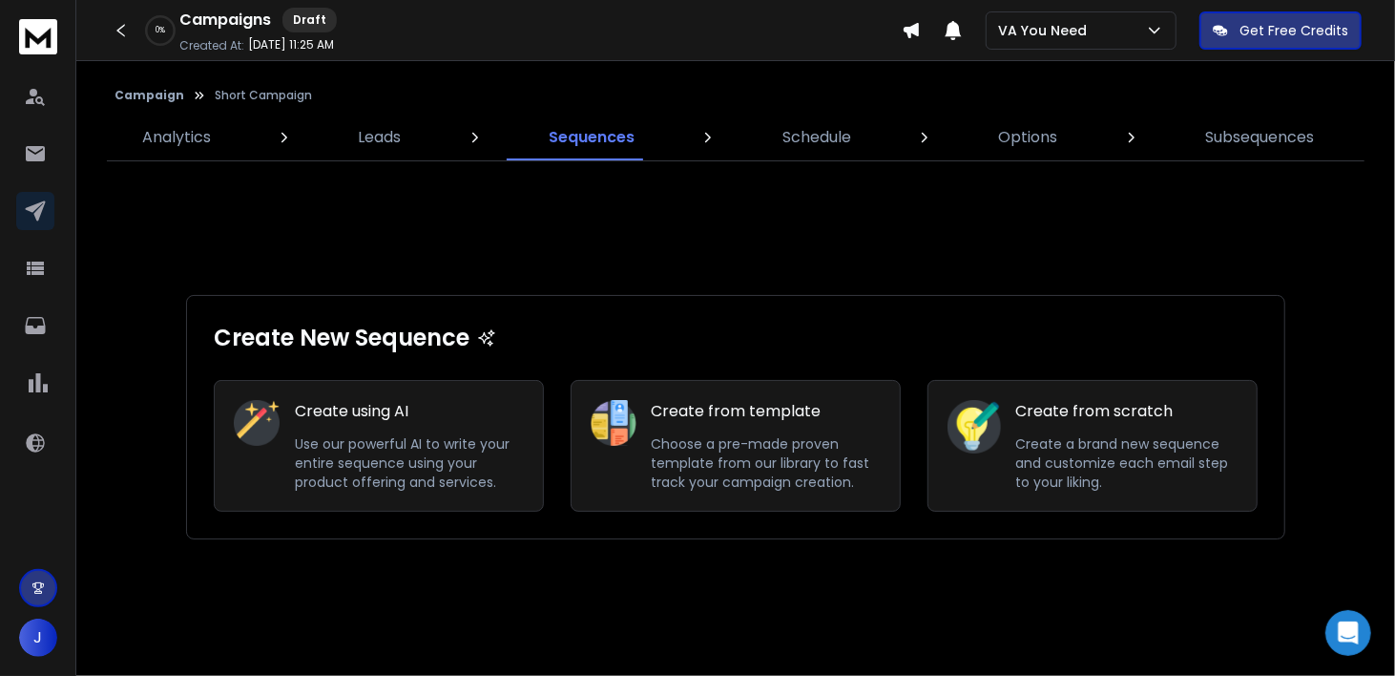
scroll to position [53, 0]
click at [1163, 491] on p "Create a brand new sequence and customize each email step to your liking." at bounding box center [1126, 462] width 221 height 57
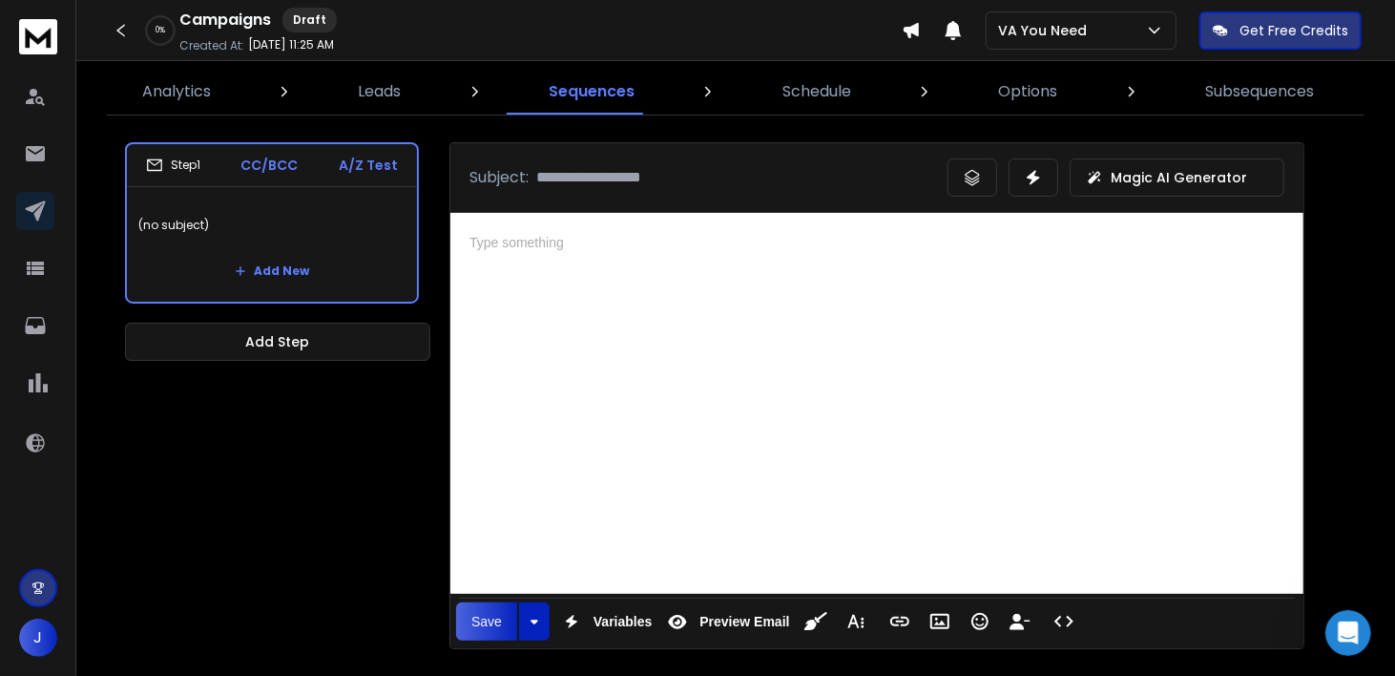
click at [235, 252] on p "(no subject)" at bounding box center [271, 224] width 267 height 53
click at [738, 213] on div "Subject: Magic AI Generator" at bounding box center [876, 178] width 853 height 70
click at [750, 189] on input at bounding box center [732, 177] width 392 height 23
type input "*"
